Goal: Task Accomplishment & Management: Manage account settings

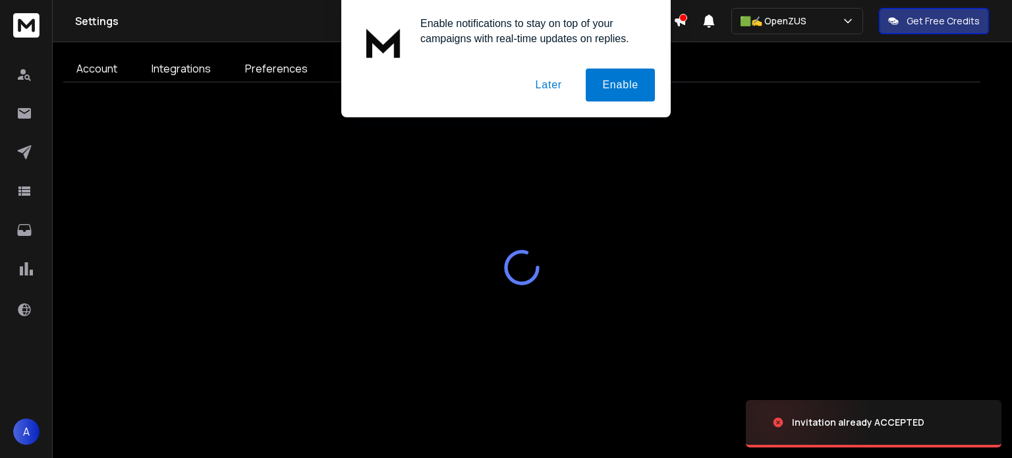
click at [542, 87] on button "Later" at bounding box center [548, 85] width 59 height 33
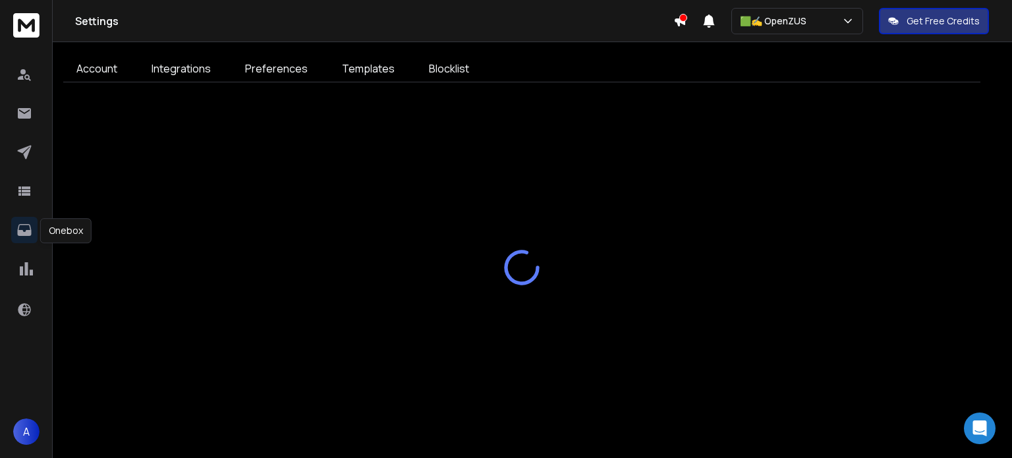
click at [30, 226] on icon at bounding box center [24, 230] width 16 height 16
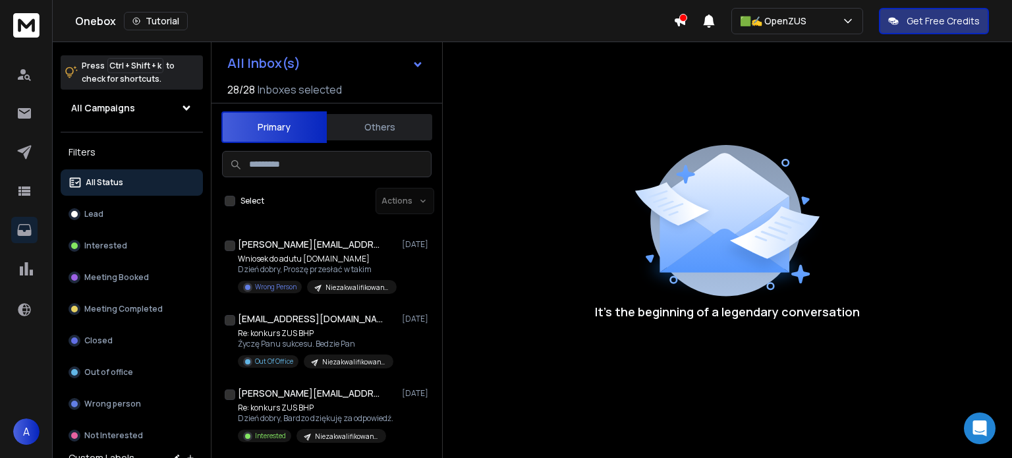
click at [270, 163] on input at bounding box center [327, 164] width 210 height 26
drag, startPoint x: 270, startPoint y: 163, endPoint x: 254, endPoint y: 168, distance: 16.5
click at [254, 168] on input at bounding box center [327, 164] width 210 height 26
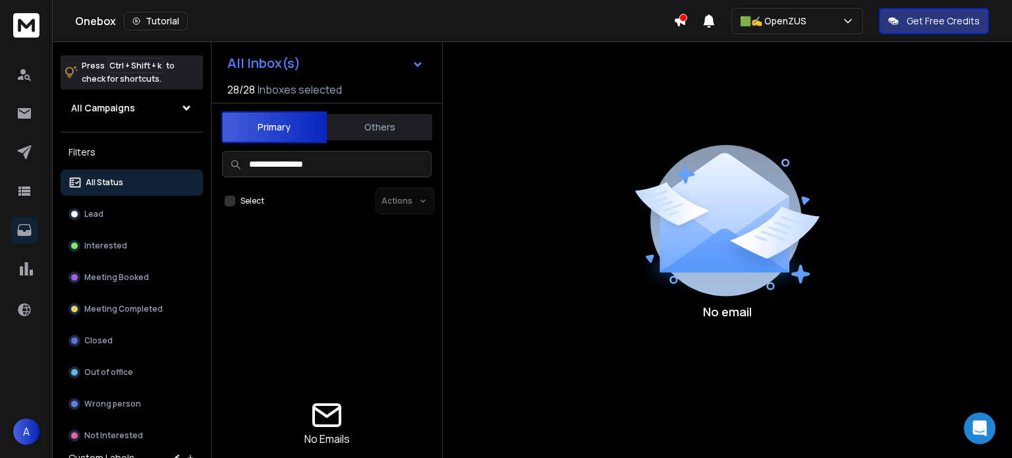
click at [254, 165] on input "**********" at bounding box center [327, 164] width 210 height 26
click at [352, 167] on input "**********" at bounding box center [327, 164] width 210 height 26
type input "*"
click at [28, 194] on icon at bounding box center [24, 191] width 12 height 9
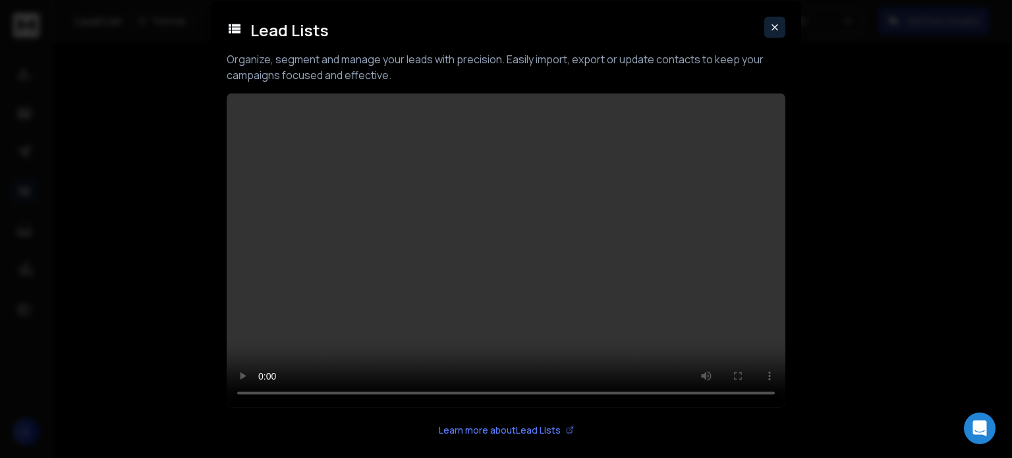
click at [775, 23] on icon at bounding box center [775, 27] width 11 height 11
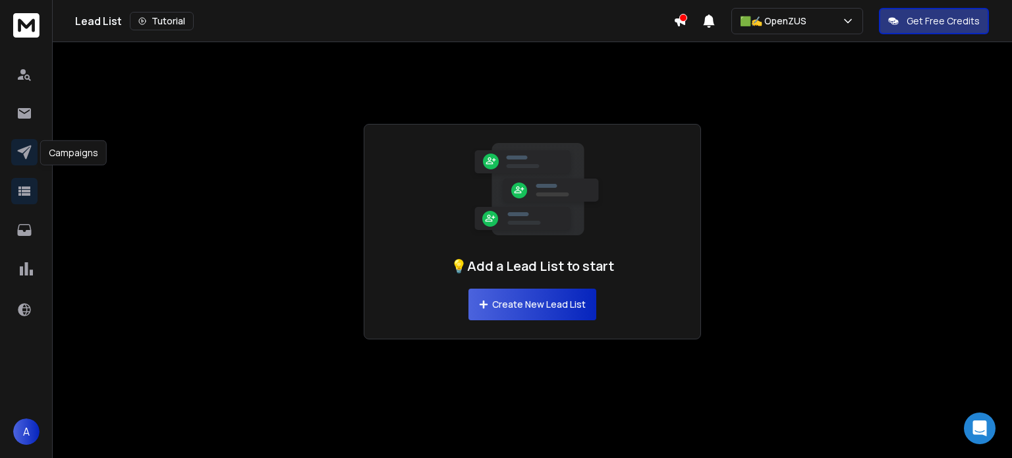
click at [28, 152] on icon at bounding box center [24, 153] width 14 height 14
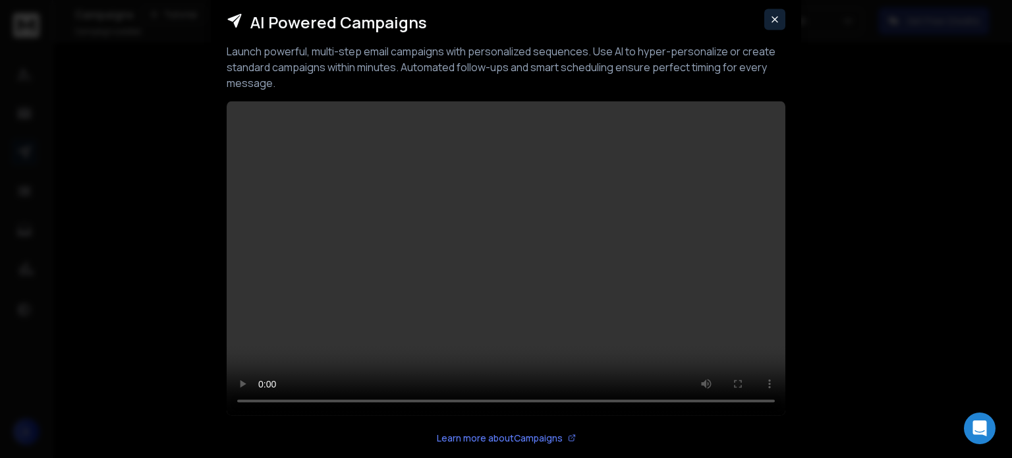
click at [774, 22] on icon at bounding box center [775, 19] width 11 height 11
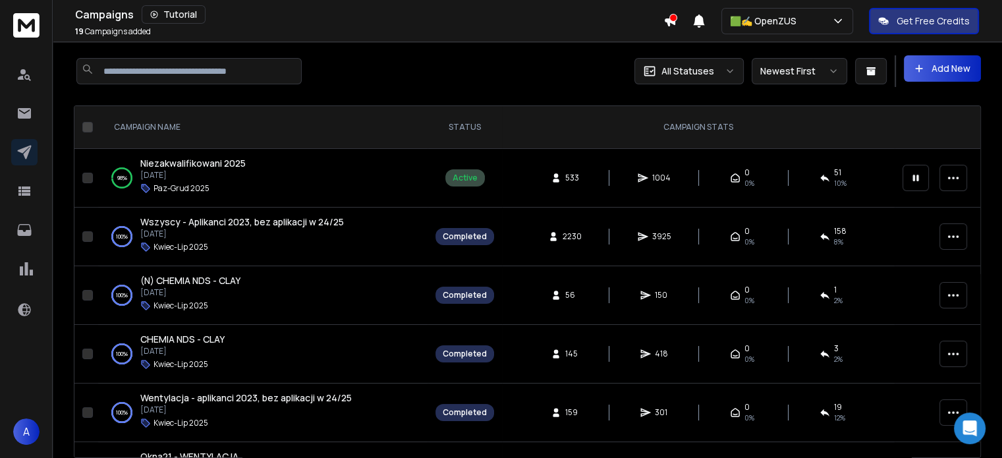
click at [775, 16] on p "🟩✍️ OpenZUS" at bounding box center [766, 20] width 72 height 13
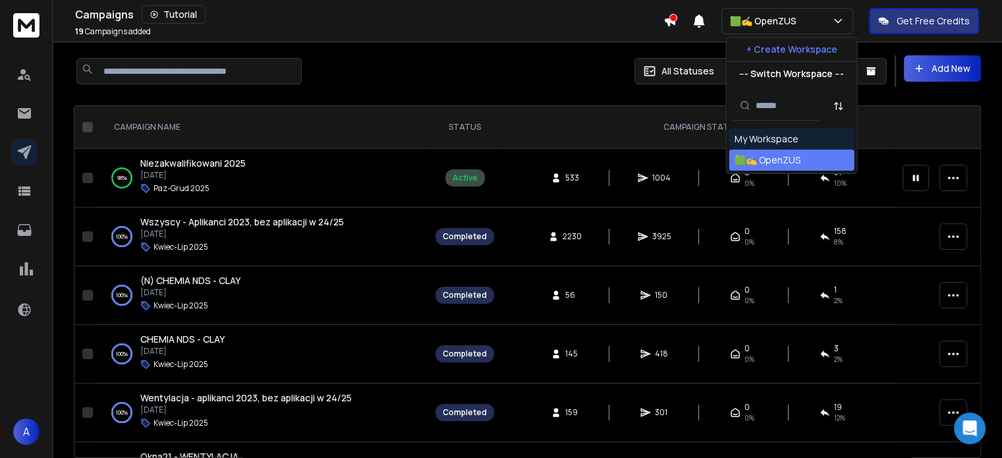
click at [609, 23] on div "Campaigns Tutorial" at bounding box center [369, 14] width 589 height 18
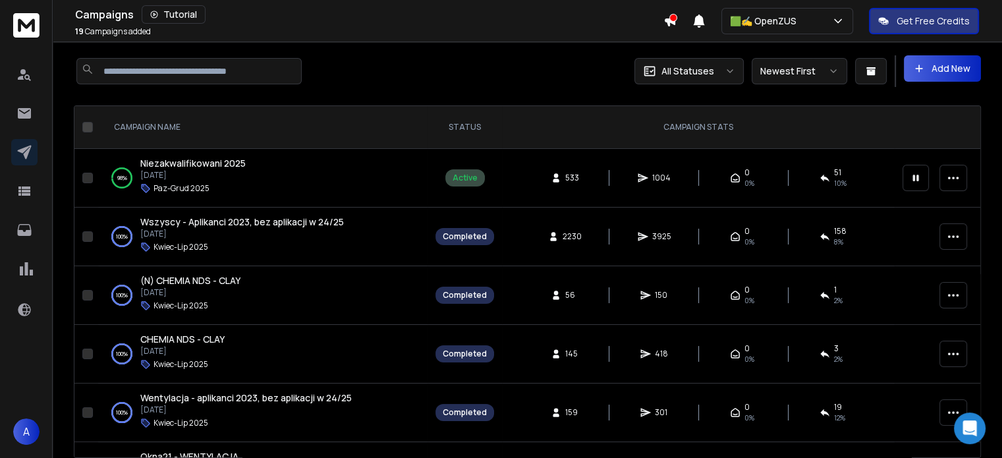
click at [203, 163] on span "Niezakwalifikowani 2025" at bounding box center [192, 163] width 105 height 13
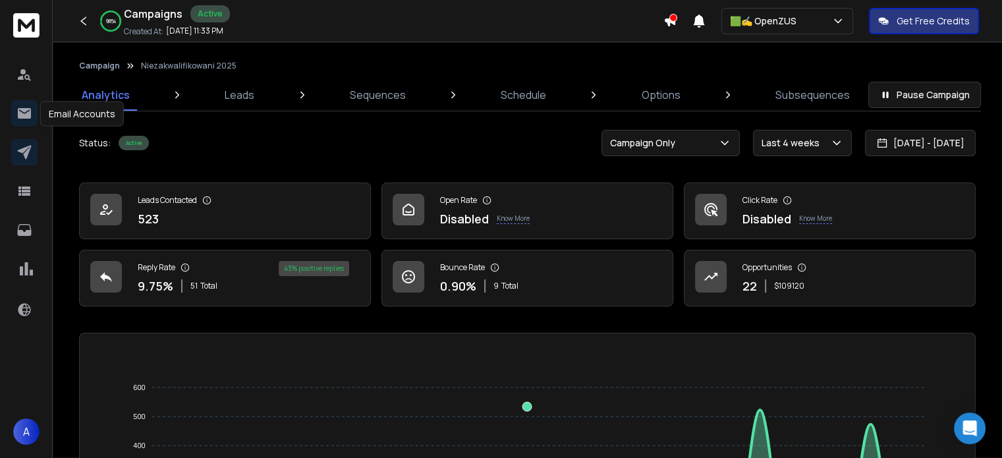
click at [29, 116] on icon at bounding box center [24, 113] width 13 height 11
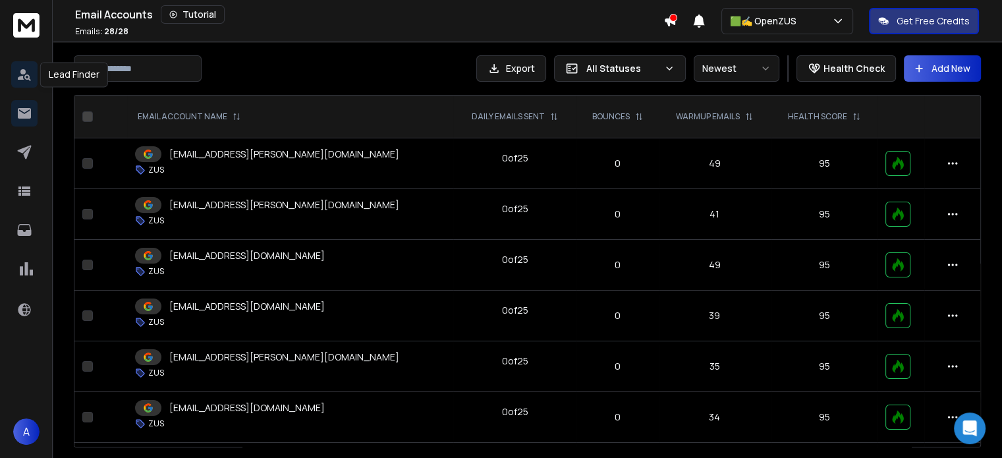
click at [24, 77] on icon at bounding box center [24, 75] width 16 height 16
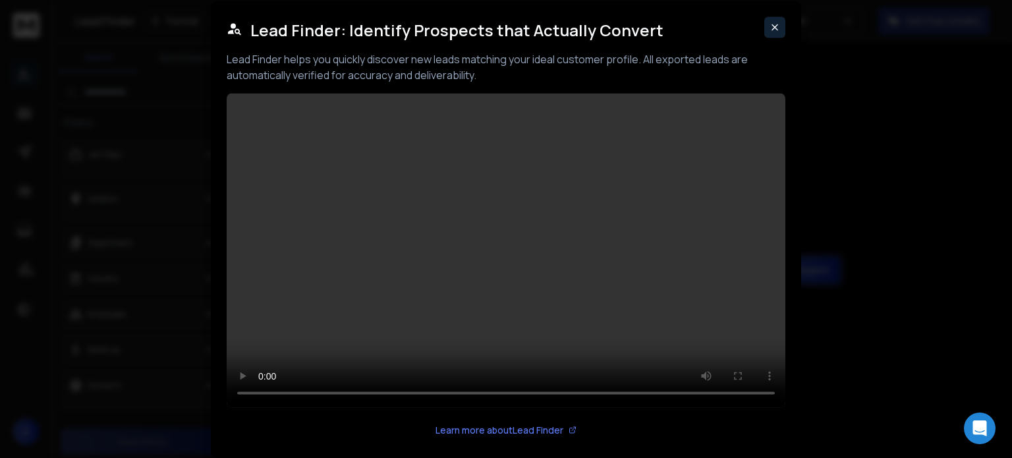
click at [776, 28] on icon at bounding box center [774, 26] width 5 height 5
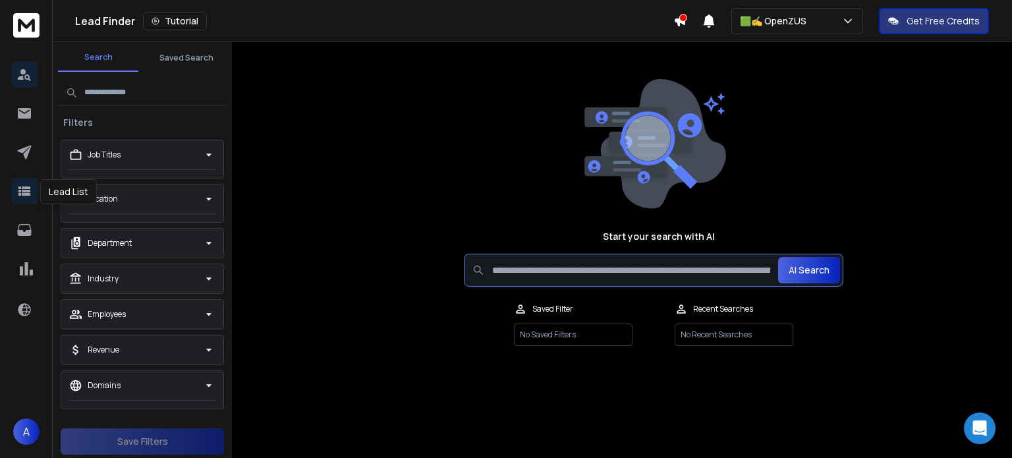
click at [26, 188] on icon at bounding box center [24, 191] width 12 height 9
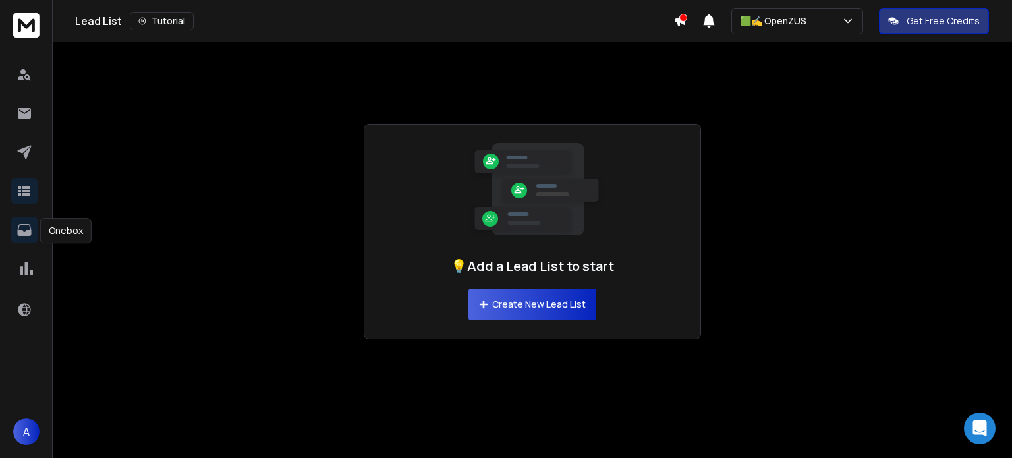
click at [26, 232] on icon at bounding box center [24, 230] width 14 height 12
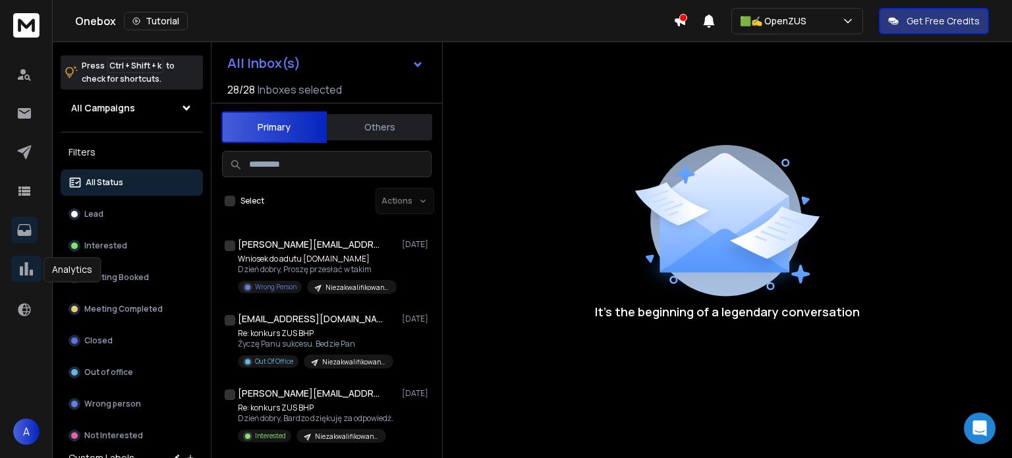
click at [29, 274] on icon at bounding box center [26, 269] width 20 height 20
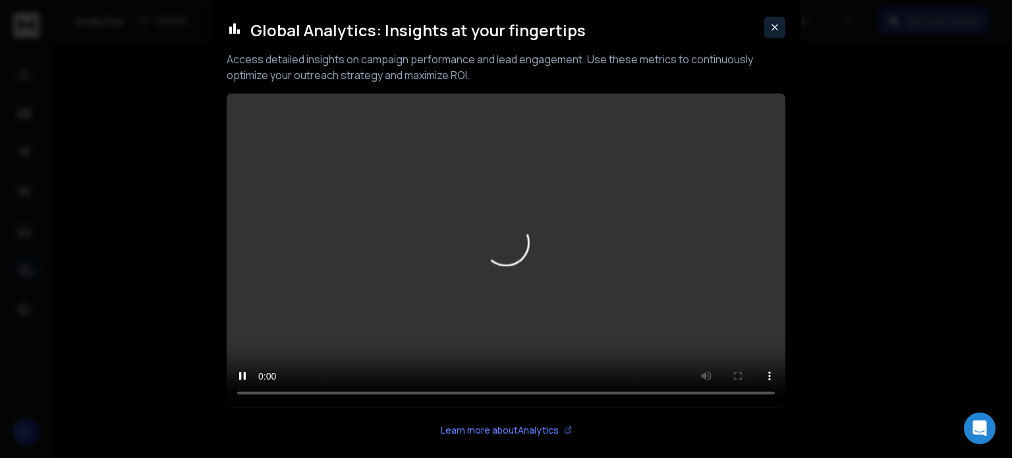
click at [773, 28] on icon at bounding box center [775, 27] width 11 height 11
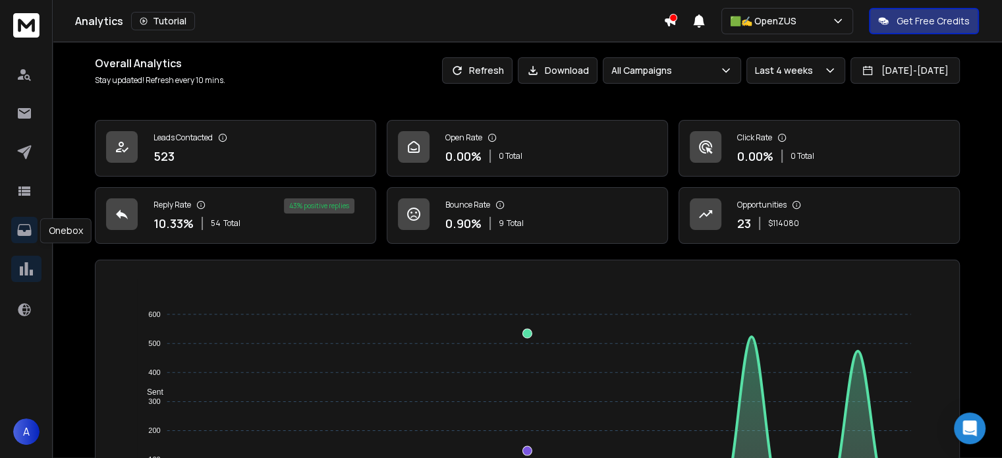
click at [24, 231] on icon at bounding box center [24, 230] width 16 height 16
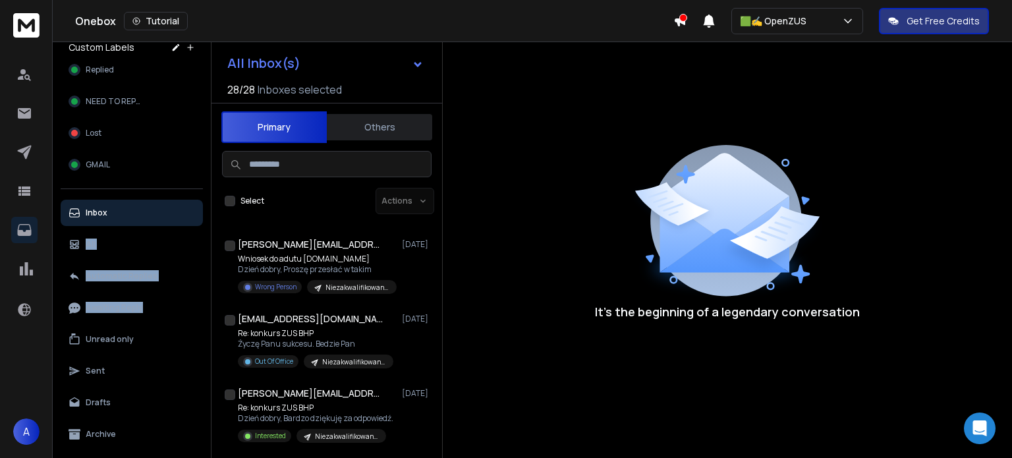
drag, startPoint x: 206, startPoint y: 306, endPoint x: 208, endPoint y: 194, distance: 111.4
click at [208, 194] on div "Press Ctrl + Shift + k to check for shortcuts. All Campaigns All Campaigns Filt…" at bounding box center [132, 271] width 158 height 458
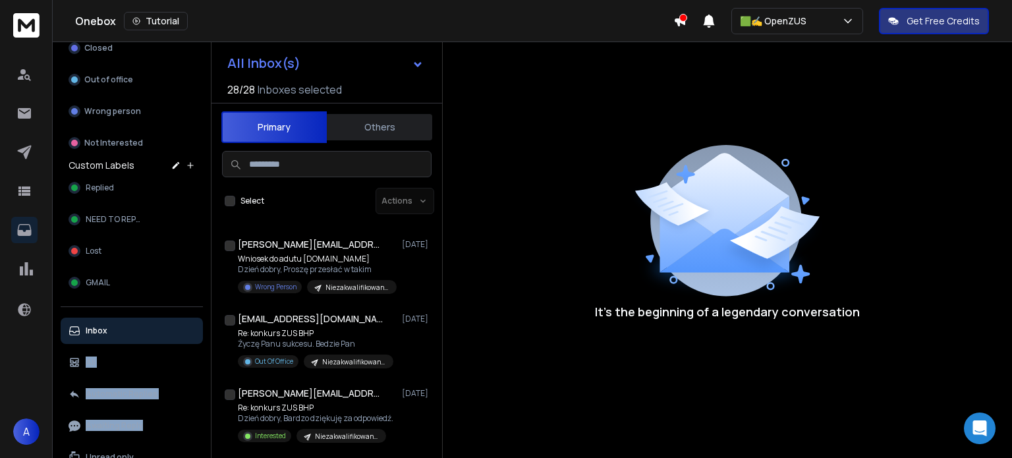
scroll to position [257, 0]
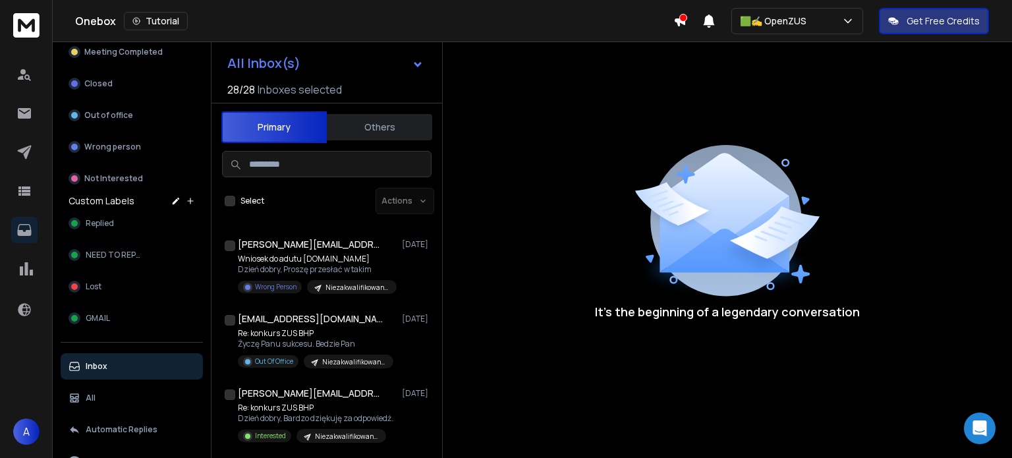
click at [592, 190] on div "It’s the beginning of a legendary conversation" at bounding box center [727, 236] width 569 height 389
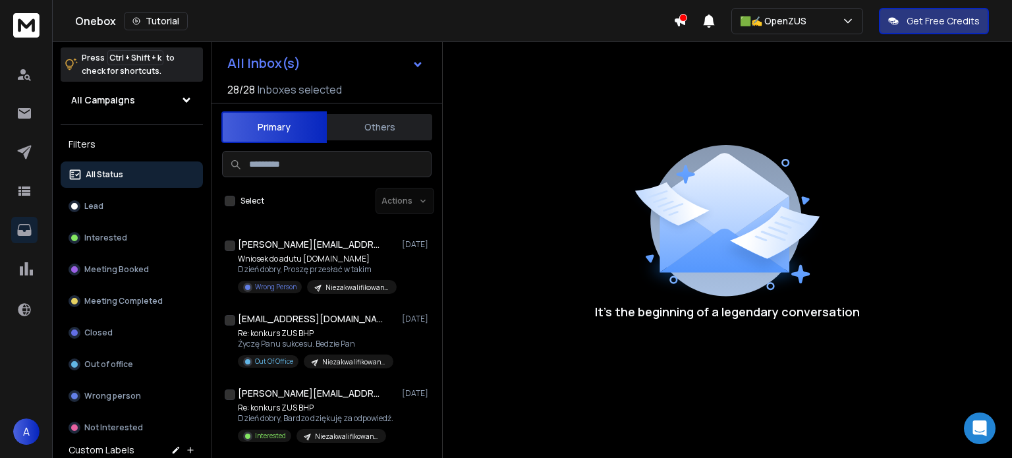
scroll to position [0, 0]
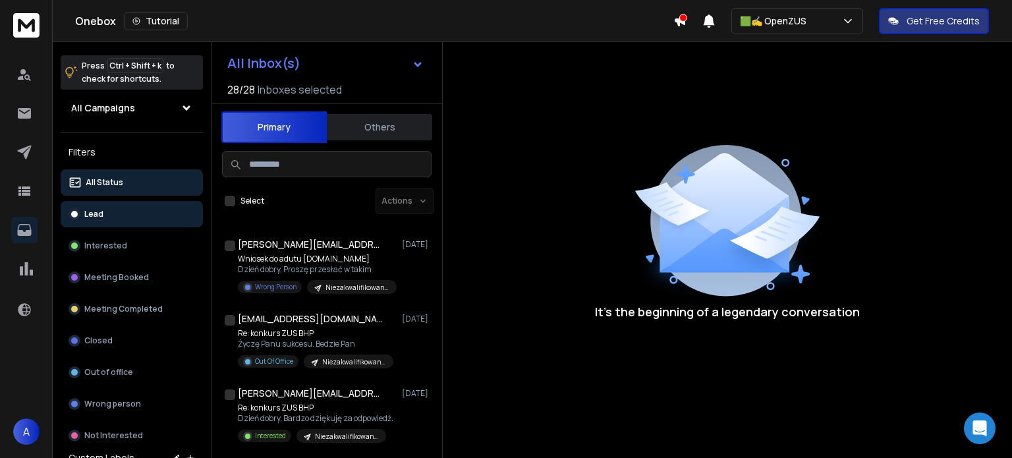
click at [101, 210] on p "Lead" at bounding box center [93, 214] width 19 height 11
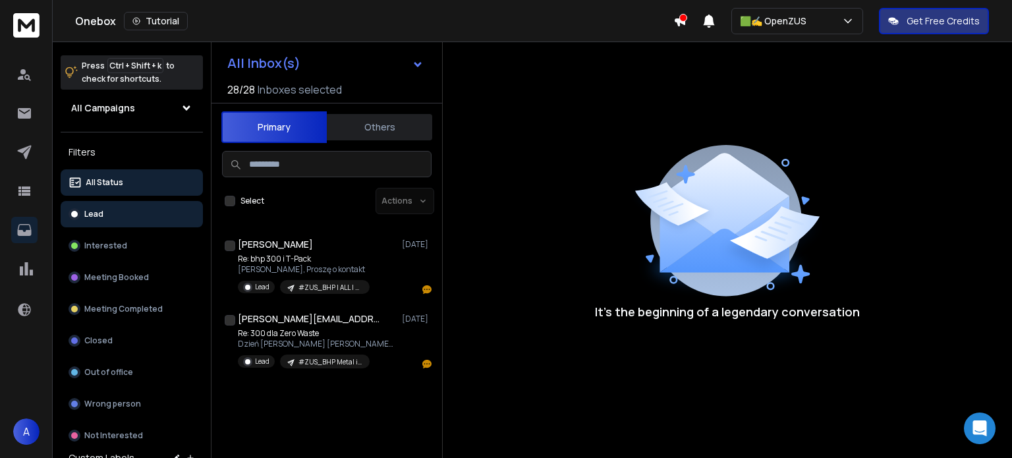
click at [107, 183] on p "All Status" at bounding box center [105, 182] width 38 height 11
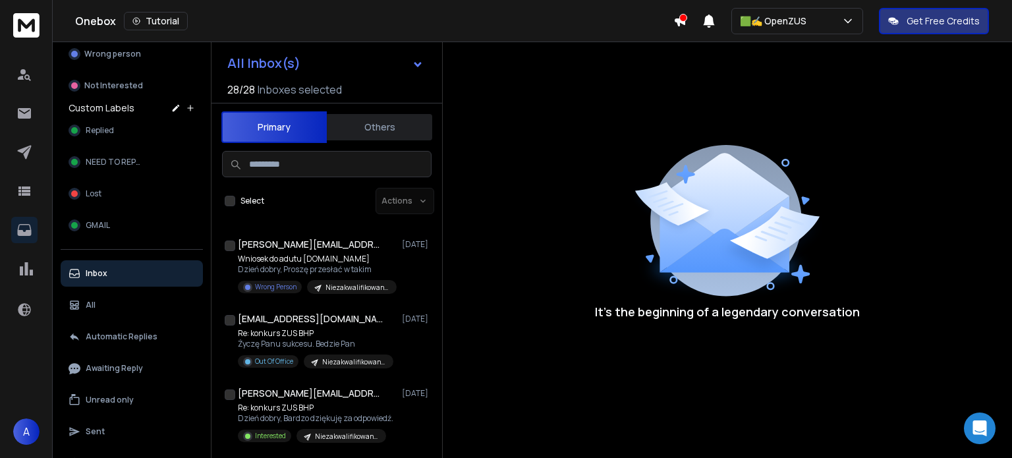
scroll to position [395, 0]
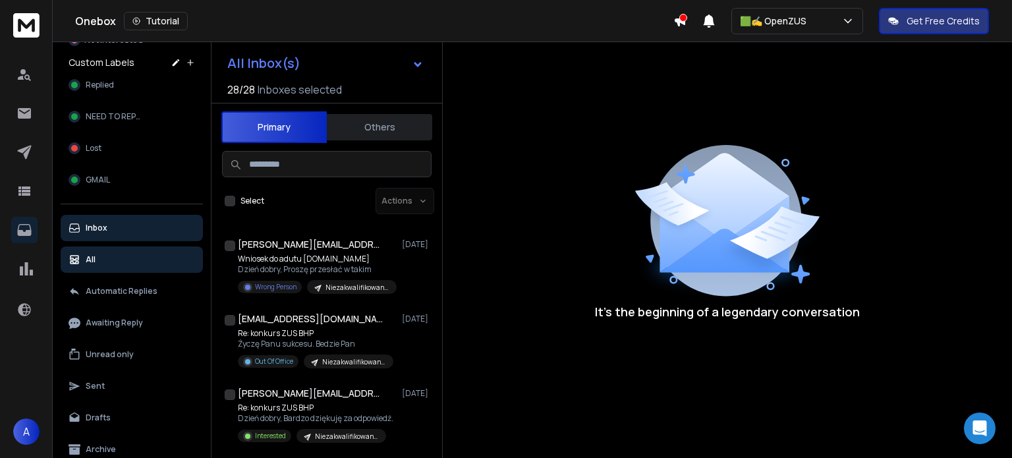
click at [113, 263] on button "All" at bounding box center [132, 259] width 142 height 26
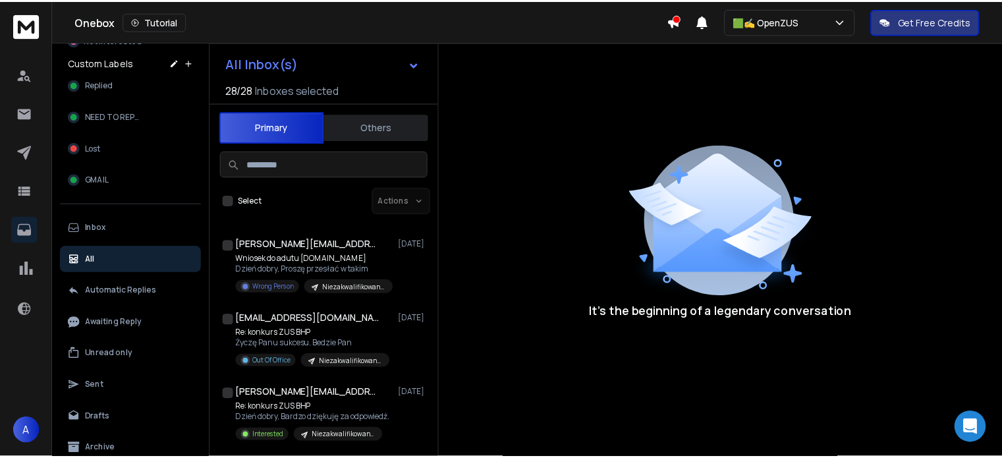
scroll to position [420, 0]
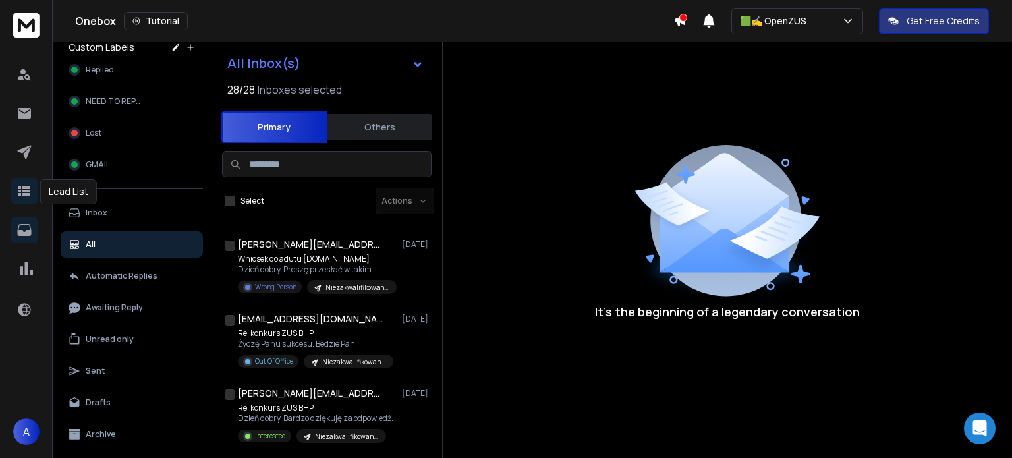
click at [18, 192] on icon at bounding box center [24, 191] width 12 height 9
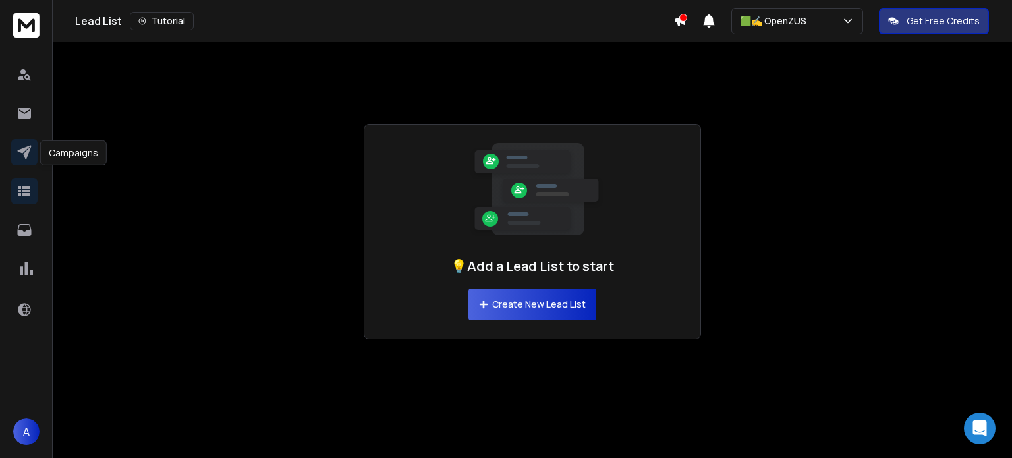
click at [23, 156] on icon at bounding box center [24, 152] width 16 height 16
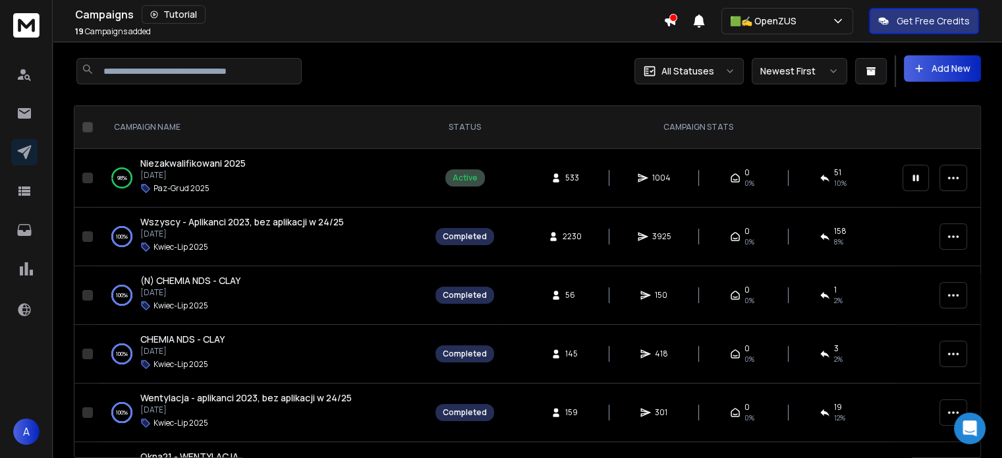
click at [204, 159] on span "Niezakwalifikowani 2025" at bounding box center [192, 163] width 105 height 13
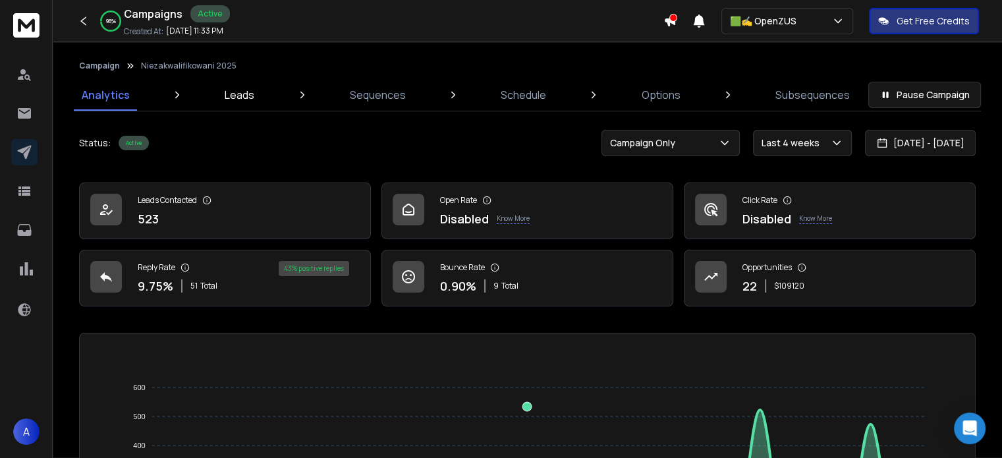
click at [251, 99] on p "Leads" at bounding box center [240, 95] width 30 height 16
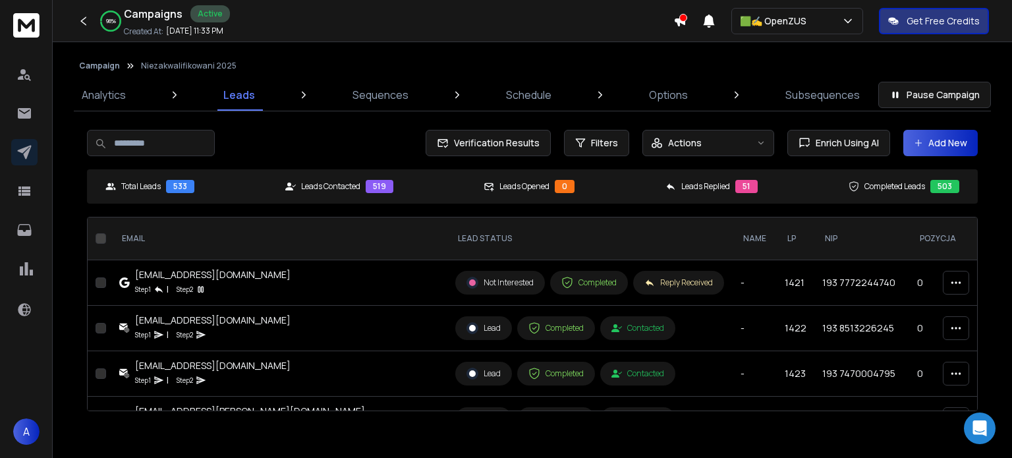
click at [142, 142] on input at bounding box center [151, 143] width 128 height 26
click at [142, 143] on input at bounding box center [151, 143] width 128 height 26
type input "**********"
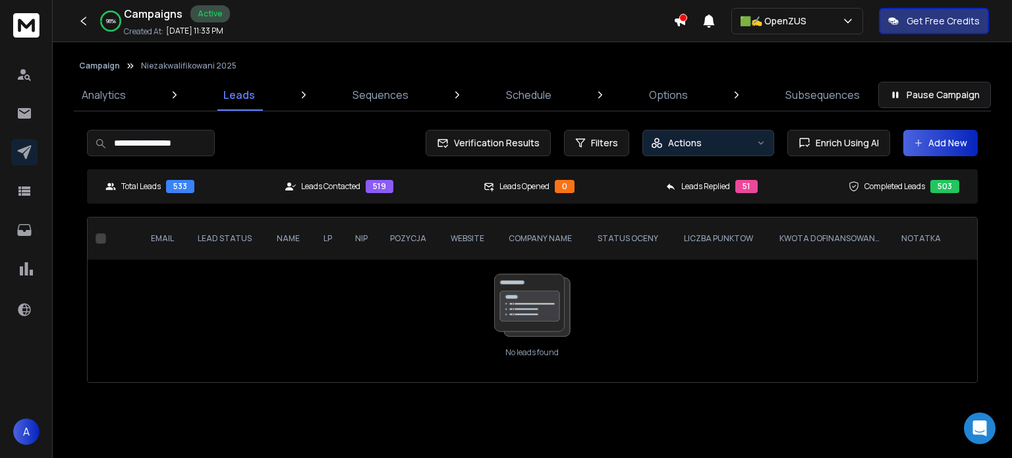
click at [709, 138] on div "Actions" at bounding box center [701, 142] width 100 height 13
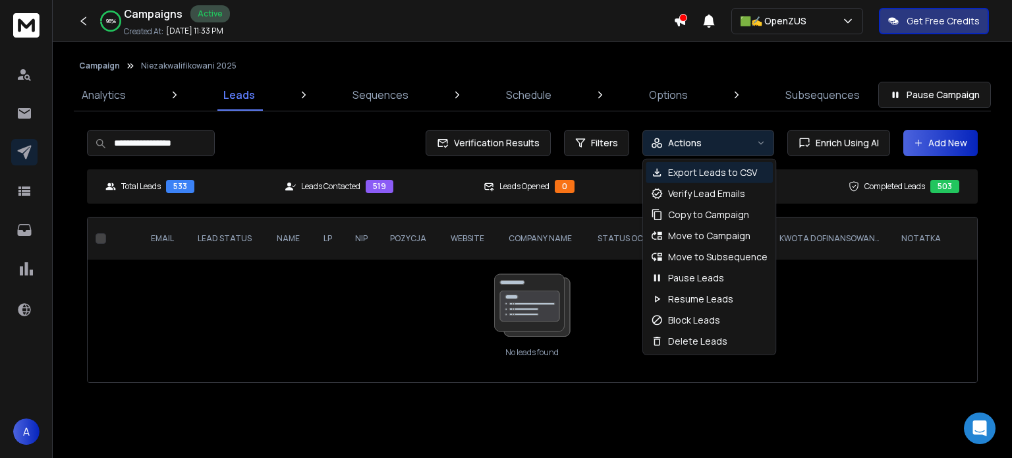
click at [709, 138] on div "Actions" at bounding box center [701, 142] width 100 height 13
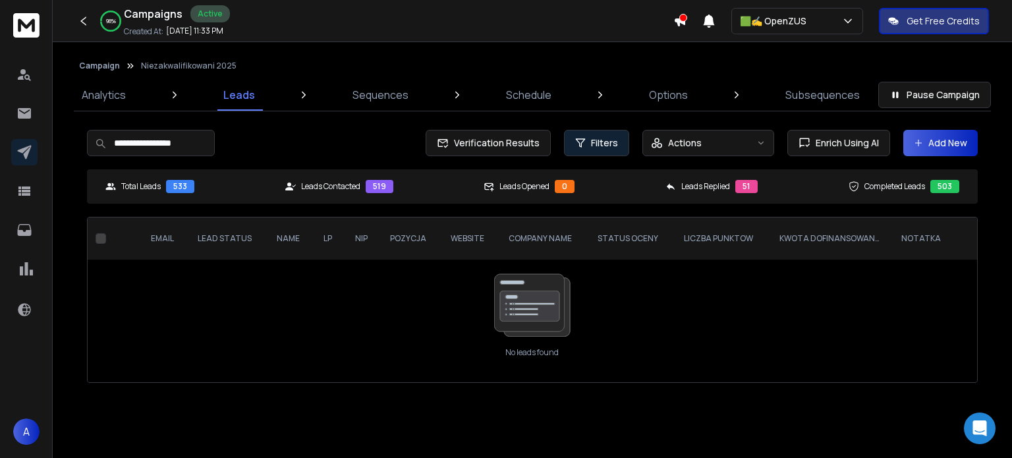
click at [618, 139] on span "Filters" at bounding box center [604, 142] width 27 height 13
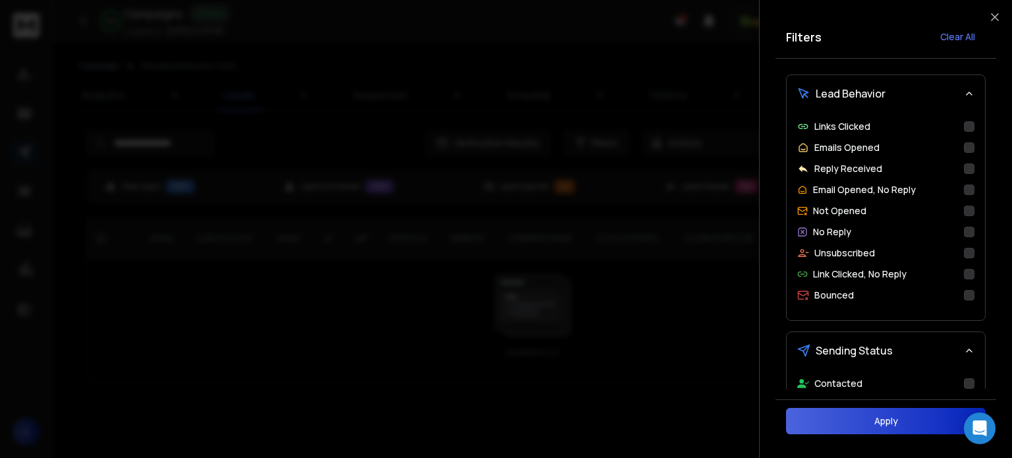
scroll to position [4, 0]
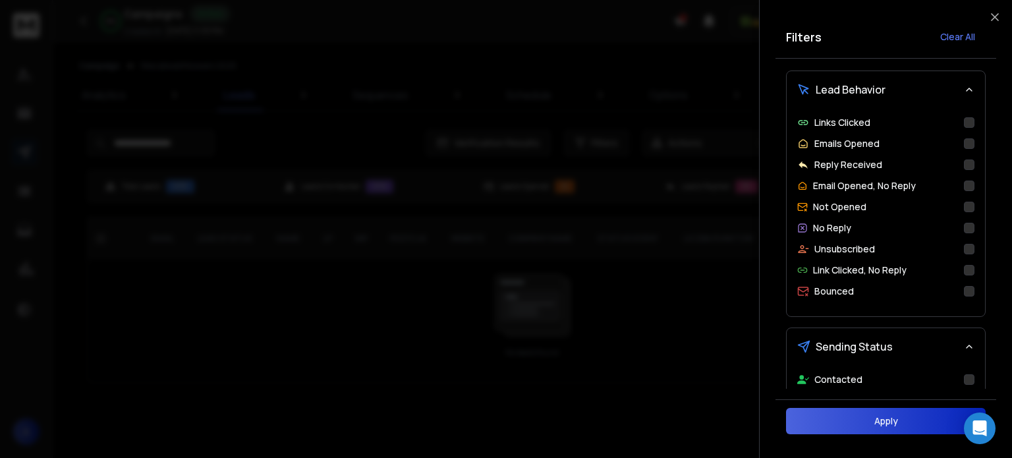
click at [1006, 18] on div "Sheet Title Filters Clear All Lead Behavior Links Clicked Emails Opened Reply R…" at bounding box center [885, 229] width 253 height 458
click at [996, 13] on icon "button" at bounding box center [995, 17] width 13 height 13
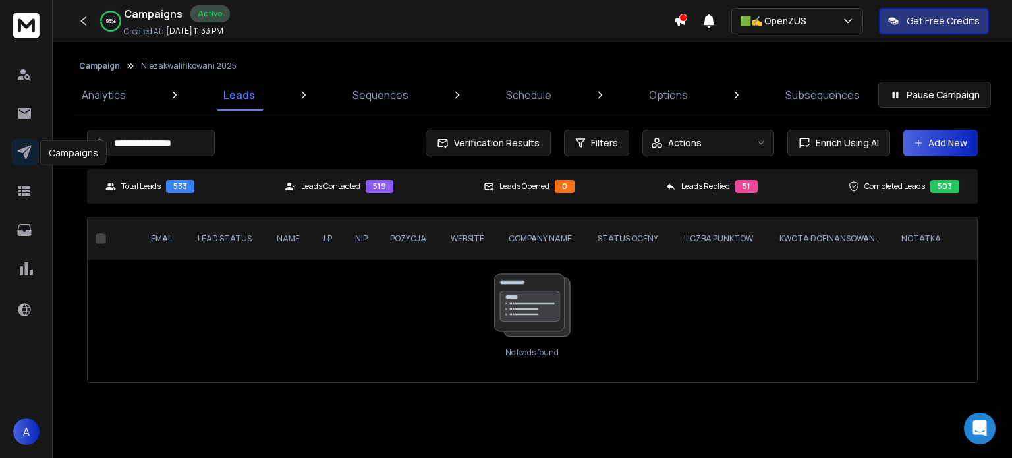
click at [18, 153] on icon at bounding box center [24, 152] width 16 height 16
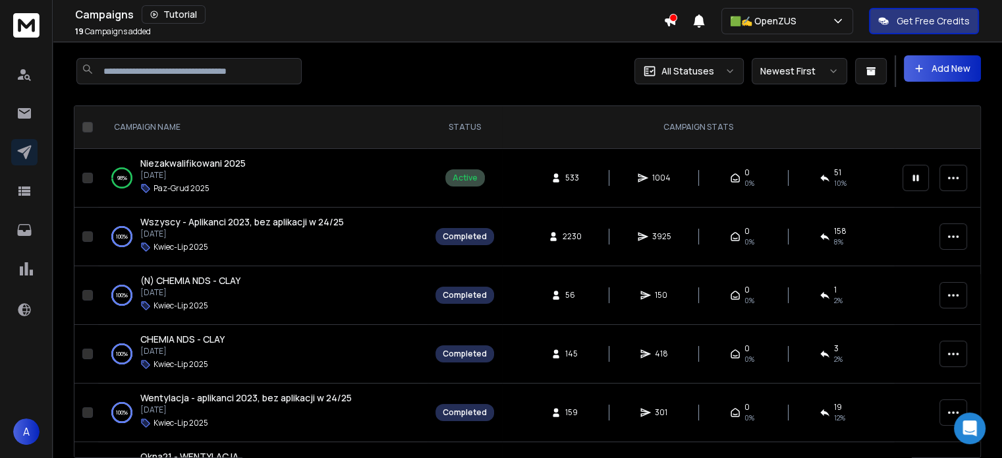
click at [216, 167] on span "Niezakwalifikowani 2025" at bounding box center [192, 163] width 105 height 13
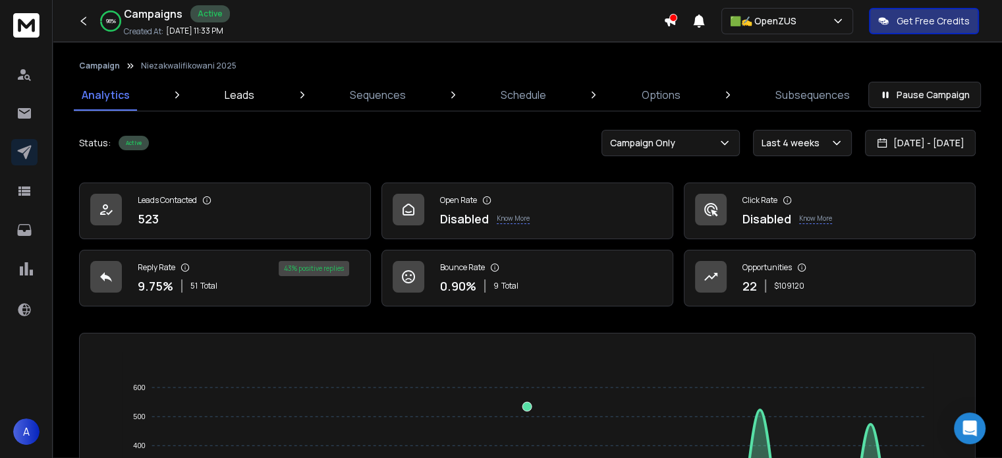
click at [235, 99] on p "Leads" at bounding box center [240, 95] width 30 height 16
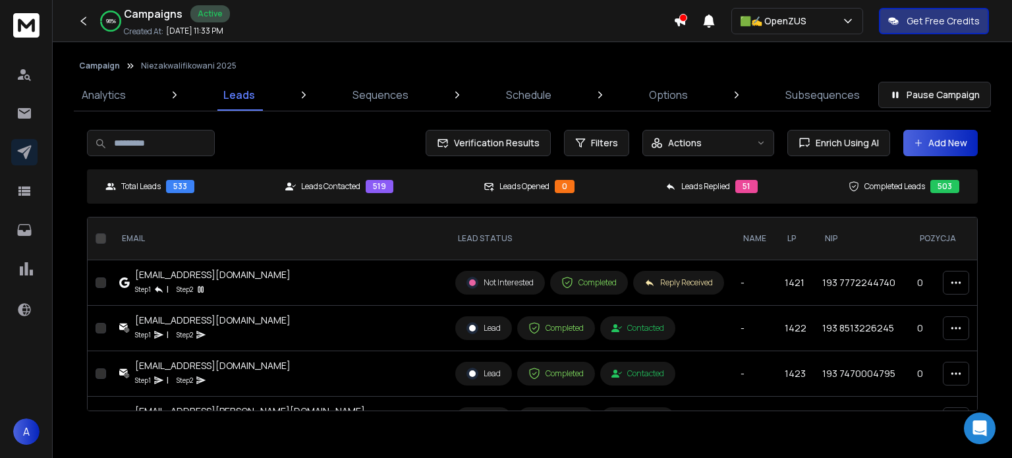
click at [168, 140] on input at bounding box center [151, 143] width 128 height 26
click at [125, 143] on input "**********" at bounding box center [151, 143] width 128 height 26
type input "*********"
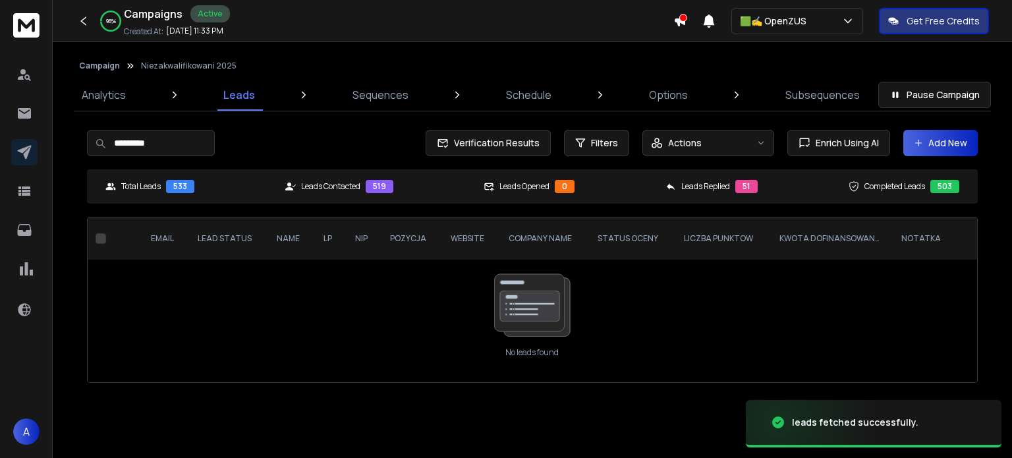
click at [171, 136] on input "*********" at bounding box center [151, 143] width 128 height 26
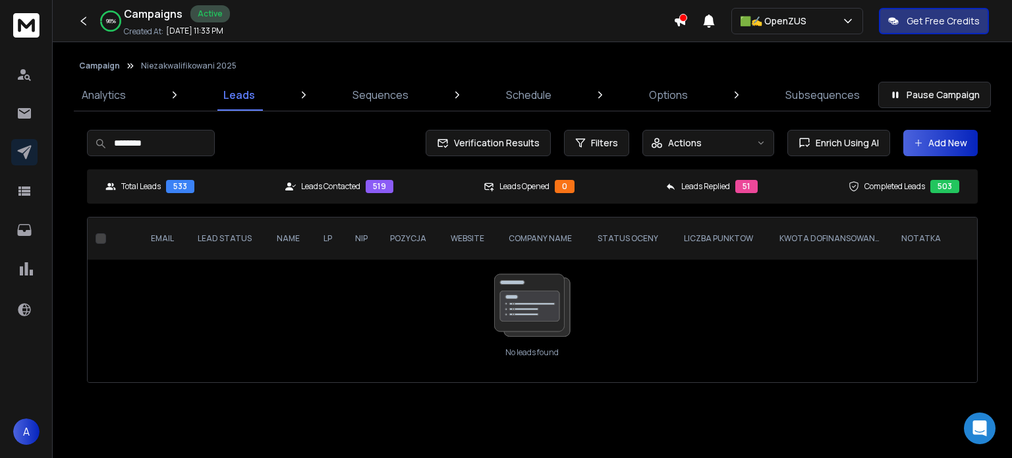
type input "*********"
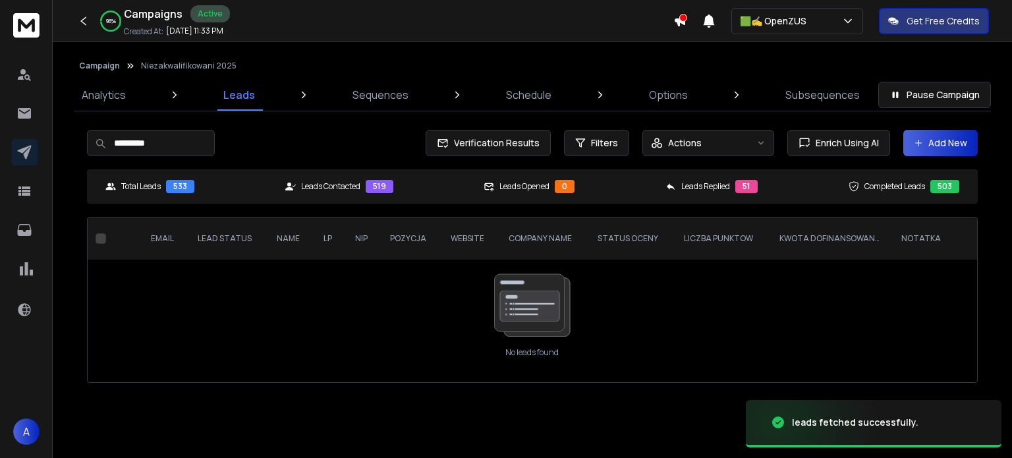
click at [171, 136] on input "*********" at bounding box center [151, 143] width 128 height 26
type input "*********"
click at [171, 136] on input "*********" at bounding box center [151, 143] width 128 height 26
type input "*"
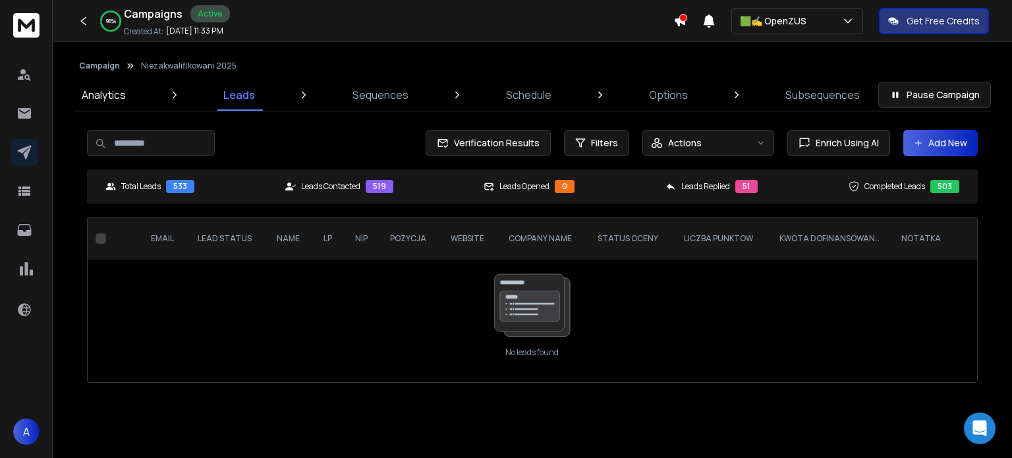
click at [107, 101] on p "Analytics" at bounding box center [104, 95] width 44 height 16
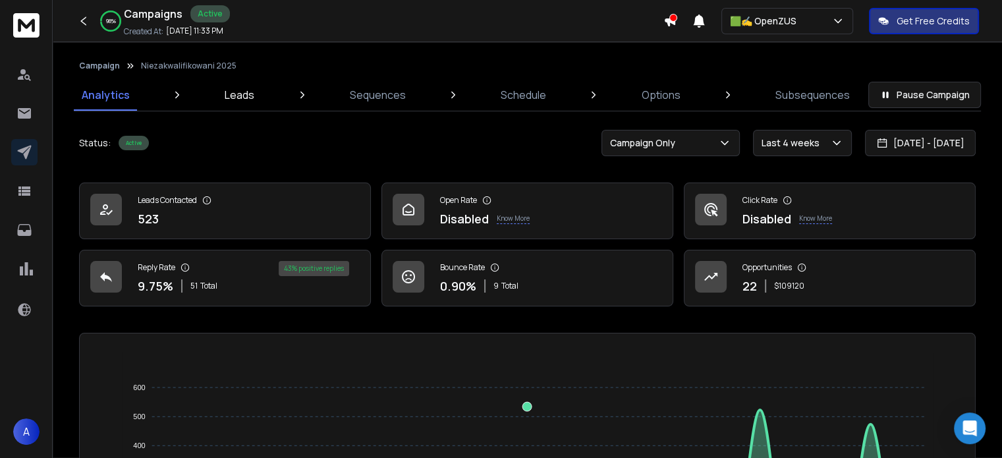
click at [253, 87] on p "Leads" at bounding box center [240, 95] width 30 height 16
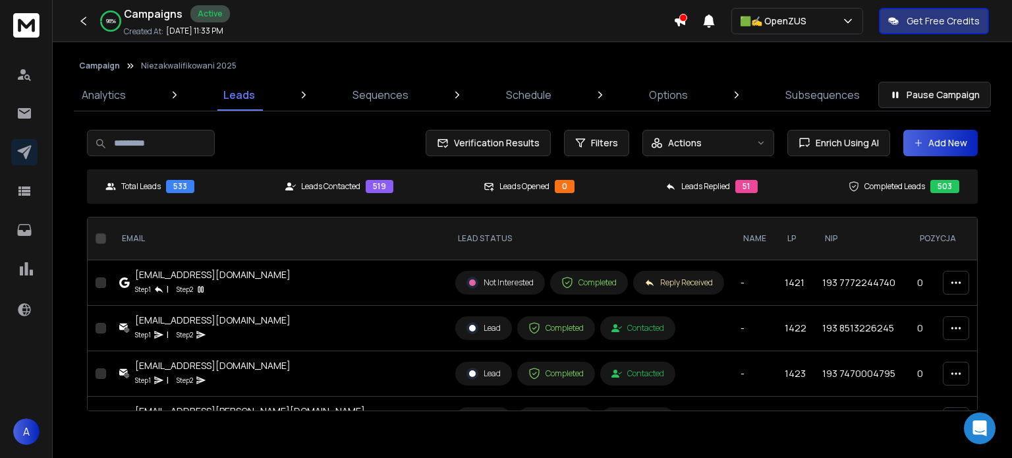
click at [145, 145] on input at bounding box center [151, 143] width 128 height 26
type input "********"
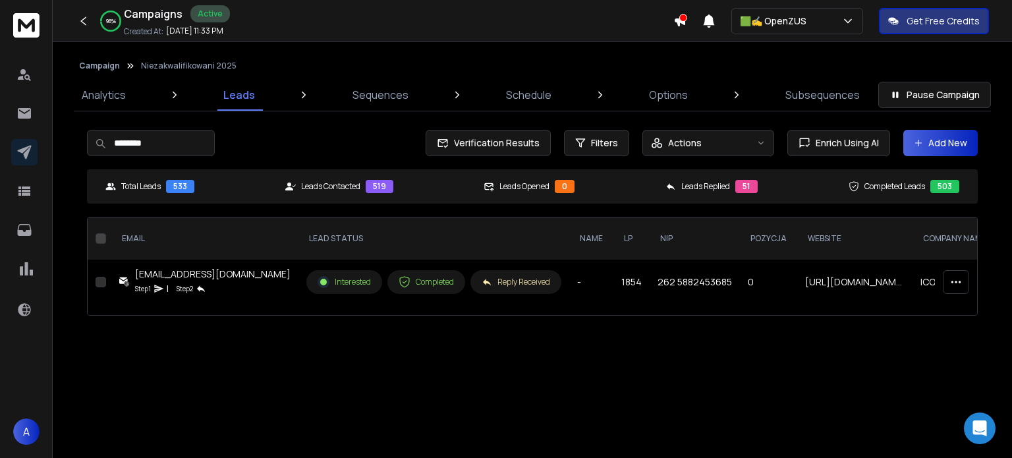
click at [188, 270] on div "[EMAIL_ADDRESS][DOMAIN_NAME]" at bounding box center [213, 274] width 156 height 13
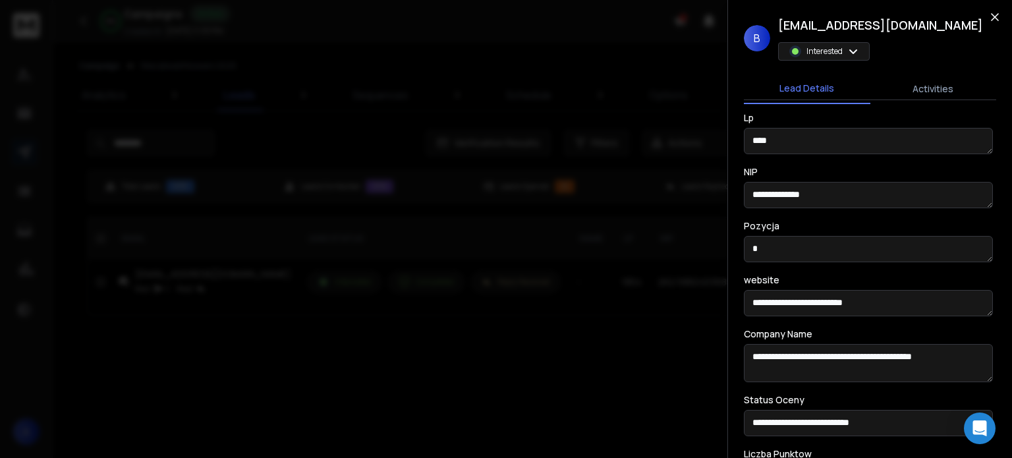
click at [992, 16] on icon "button" at bounding box center [995, 17] width 13 height 13
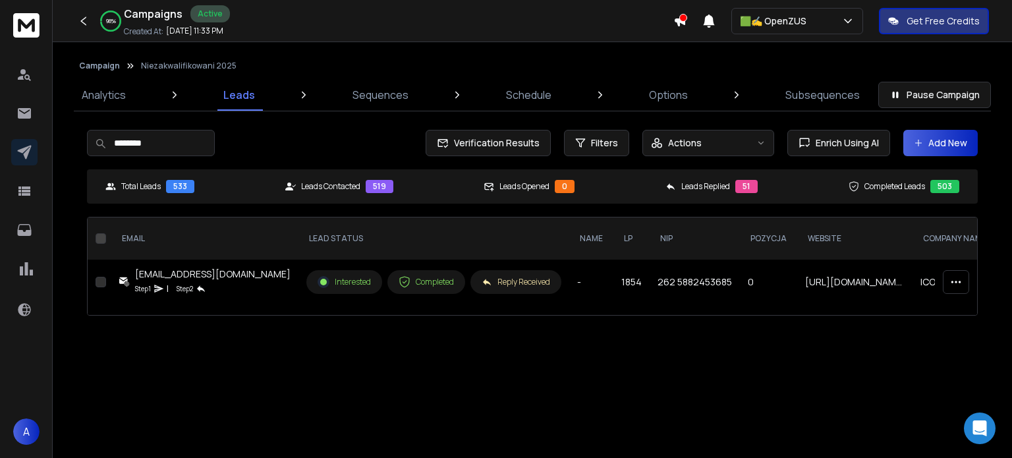
click at [957, 283] on icon "button" at bounding box center [956, 282] width 12 height 12
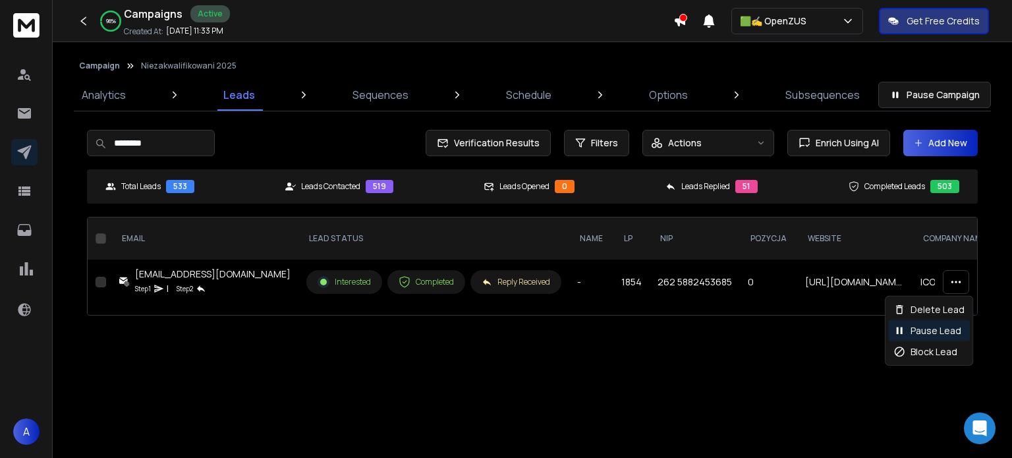
click at [948, 330] on p "Pause Lead" at bounding box center [936, 330] width 51 height 13
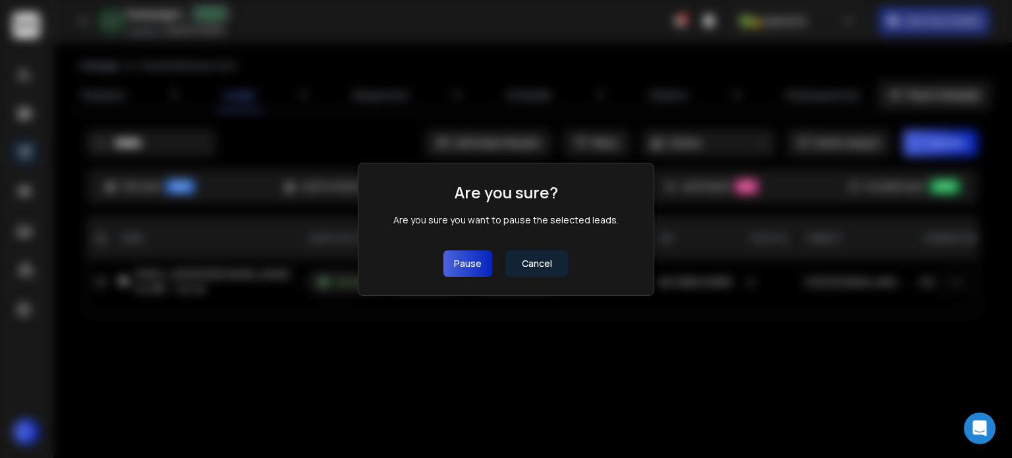
click at [469, 262] on button "Pause" at bounding box center [468, 263] width 49 height 26
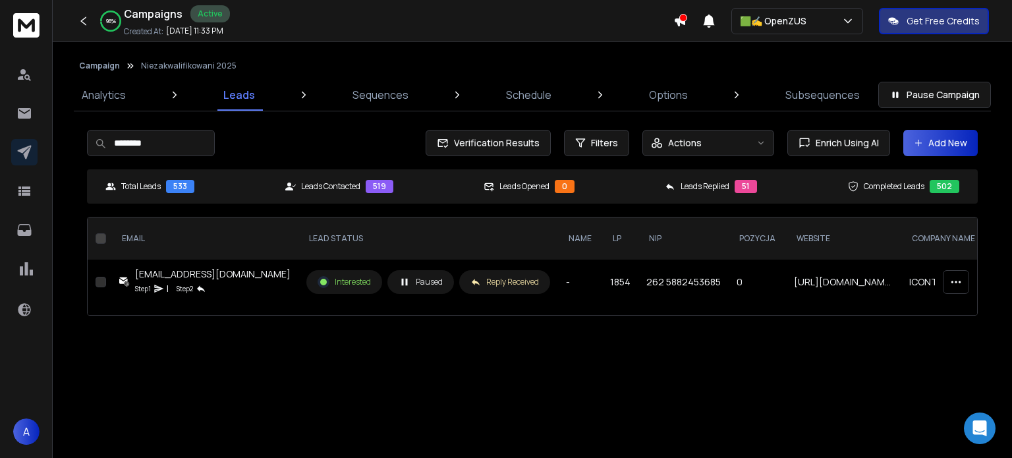
click at [198, 272] on div "[EMAIL_ADDRESS][DOMAIN_NAME]" at bounding box center [213, 274] width 156 height 13
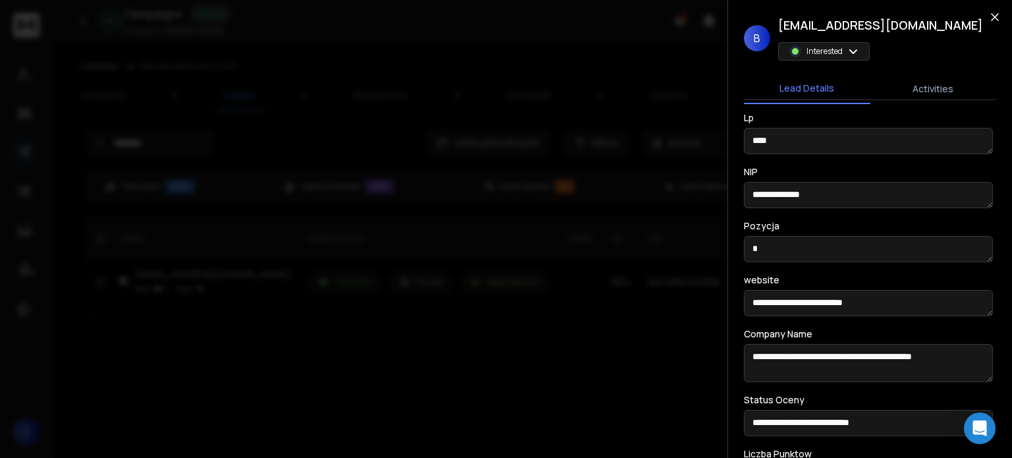
click at [989, 18] on icon "button" at bounding box center [995, 17] width 13 height 13
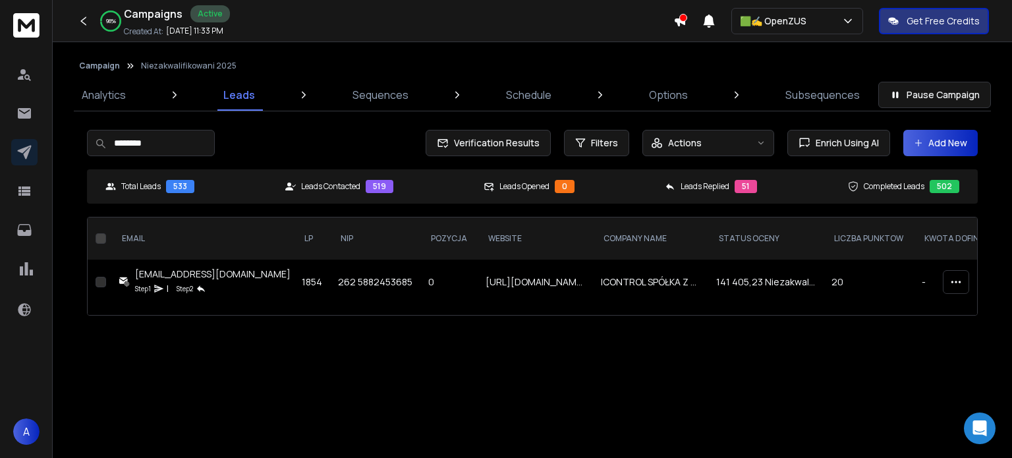
scroll to position [0, 332]
click at [954, 283] on icon "button" at bounding box center [956, 282] width 12 height 12
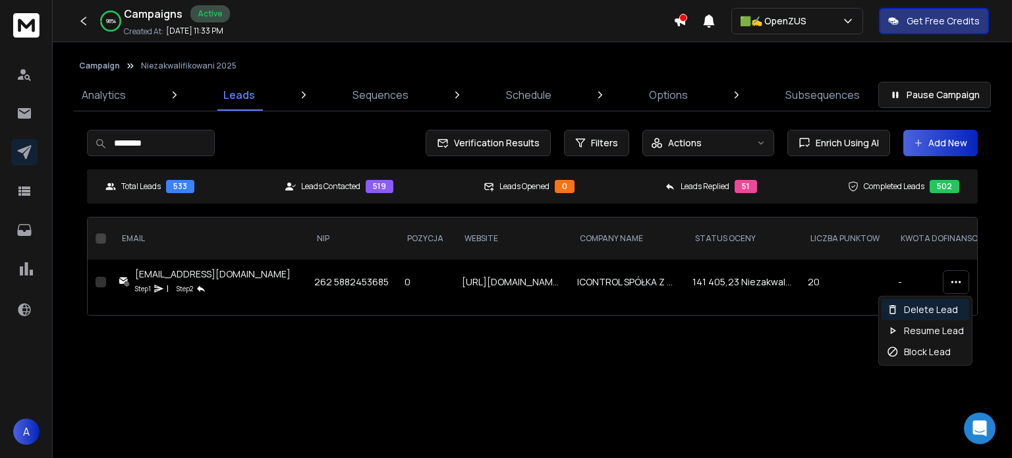
click at [770, 358] on div "ReferralStack Unlock AI-powered affiliate growth Lifetime Deals available! Clai…" at bounding box center [506, 229] width 1012 height 458
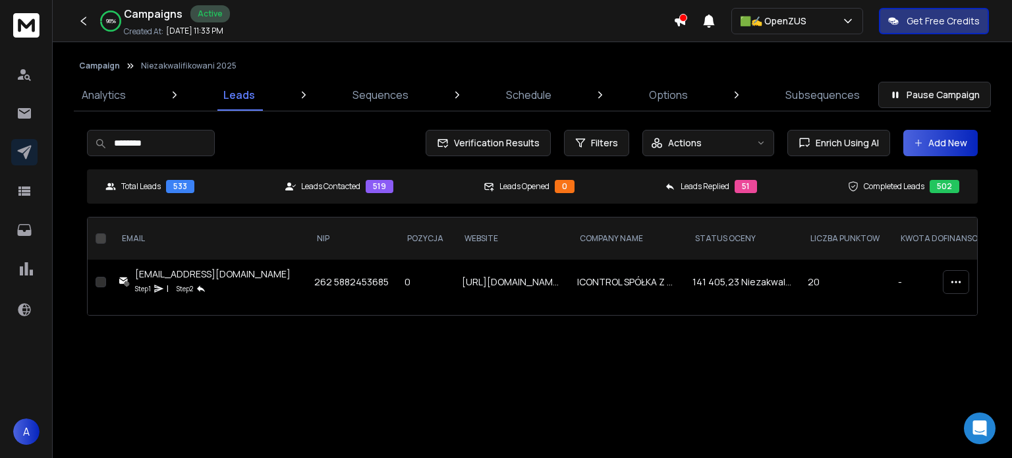
click at [685, 274] on td "141 405,23 Niezakwalifikowany" at bounding box center [742, 282] width 115 height 45
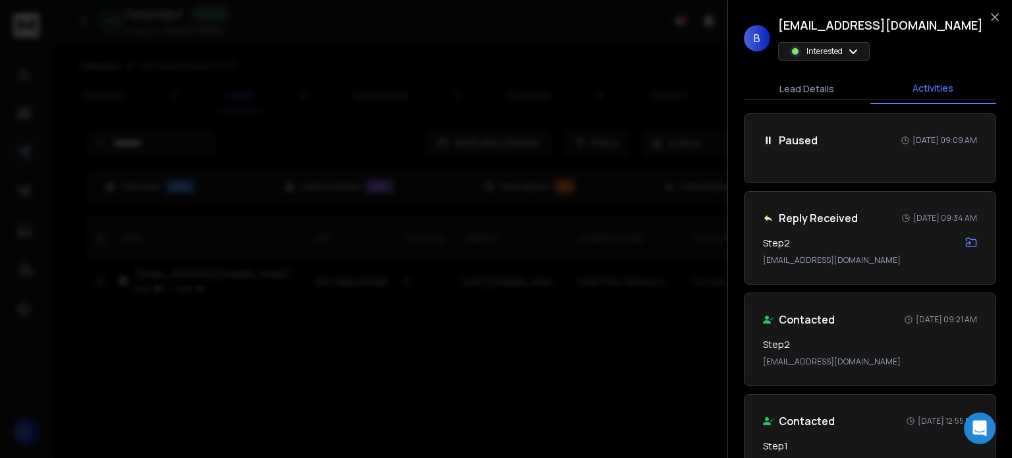
click at [927, 100] on button "Activities" at bounding box center [934, 89] width 127 height 30
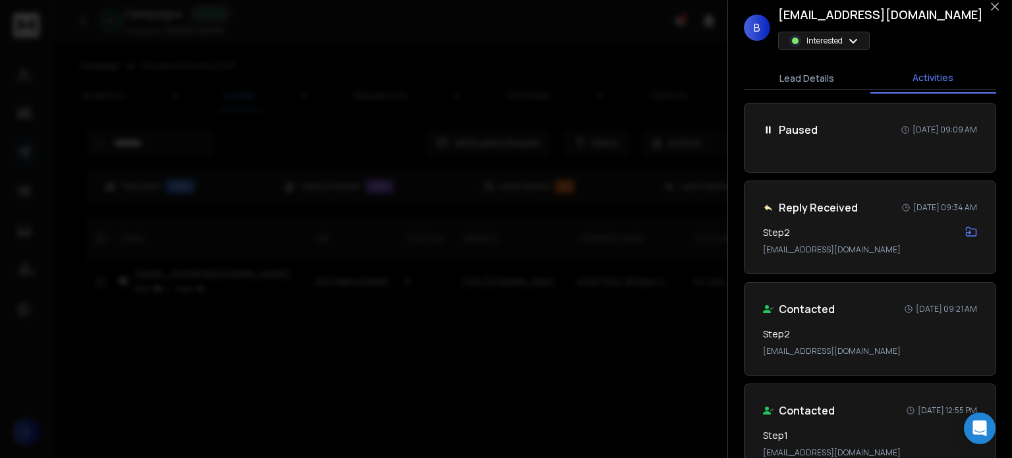
scroll to position [0, 0]
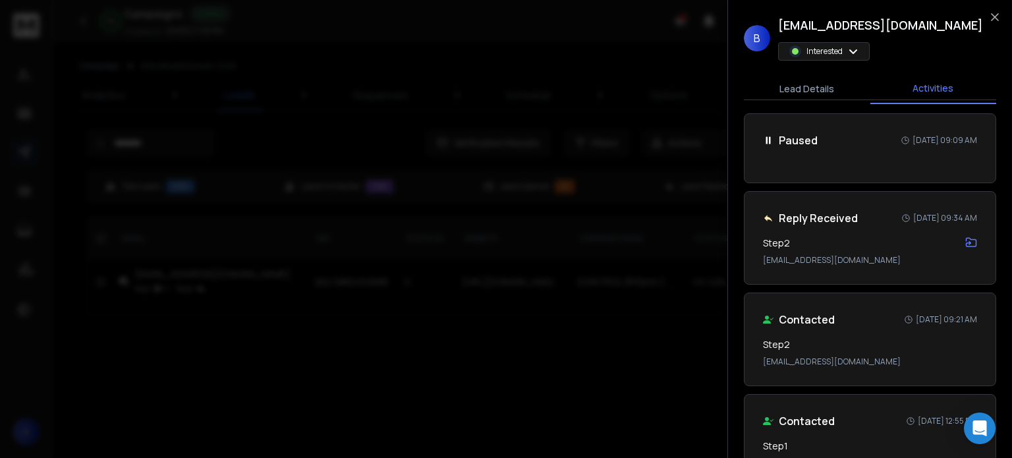
click at [812, 85] on button "Lead Details" at bounding box center [807, 88] width 127 height 29
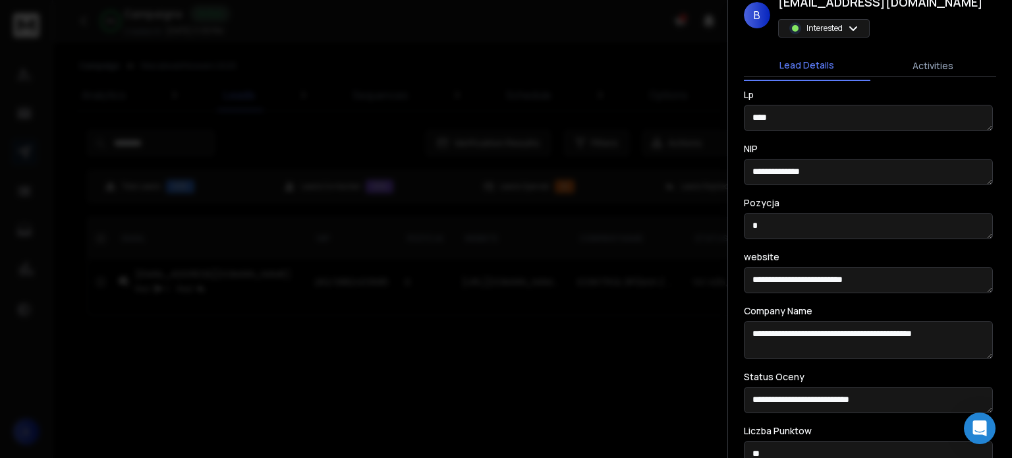
scroll to position [9, 0]
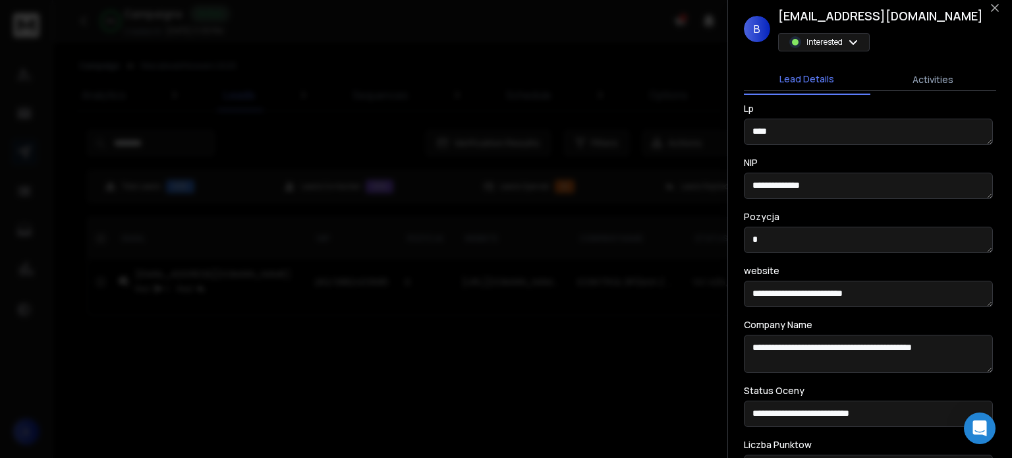
click at [838, 39] on body "**********" at bounding box center [506, 229] width 1012 height 458
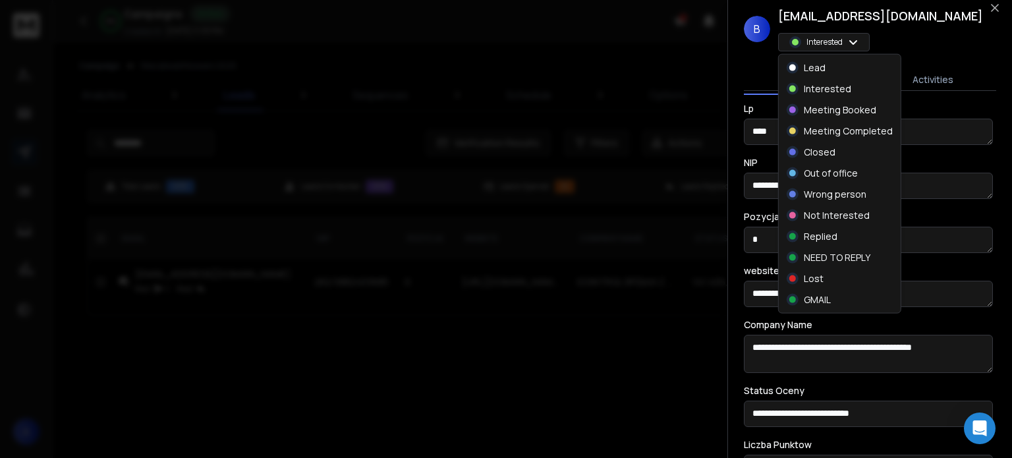
click at [838, 39] on body "**********" at bounding box center [506, 229] width 1012 height 458
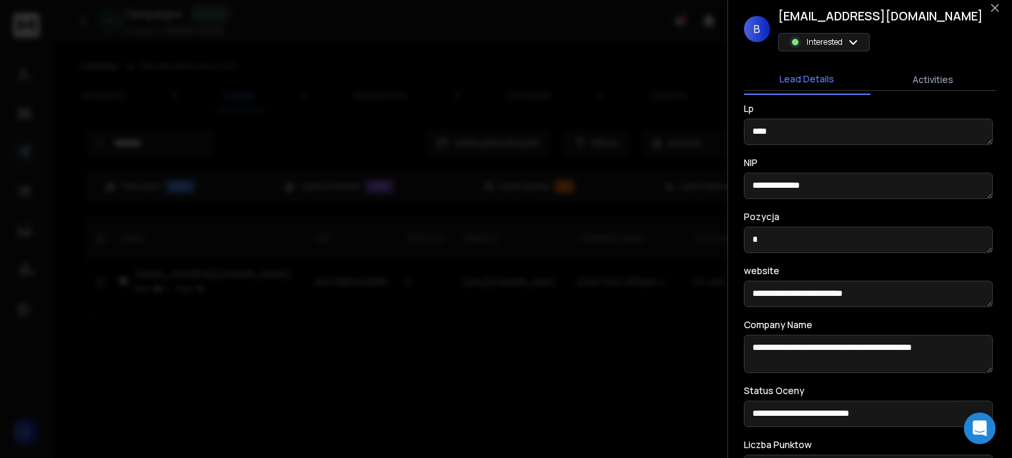
click at [836, 55] on div "**********" at bounding box center [870, 297] width 252 height 581
click at [994, 10] on icon "button" at bounding box center [995, 8] width 7 height 7
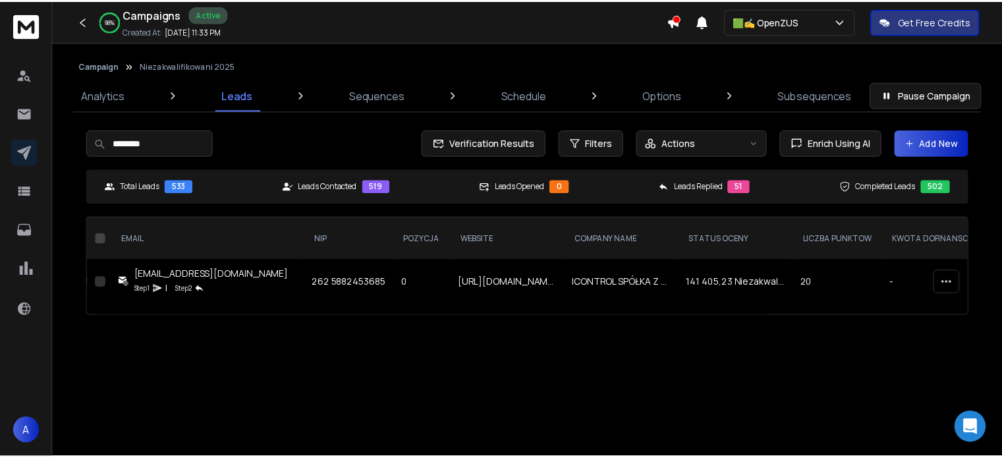
scroll to position [0, 0]
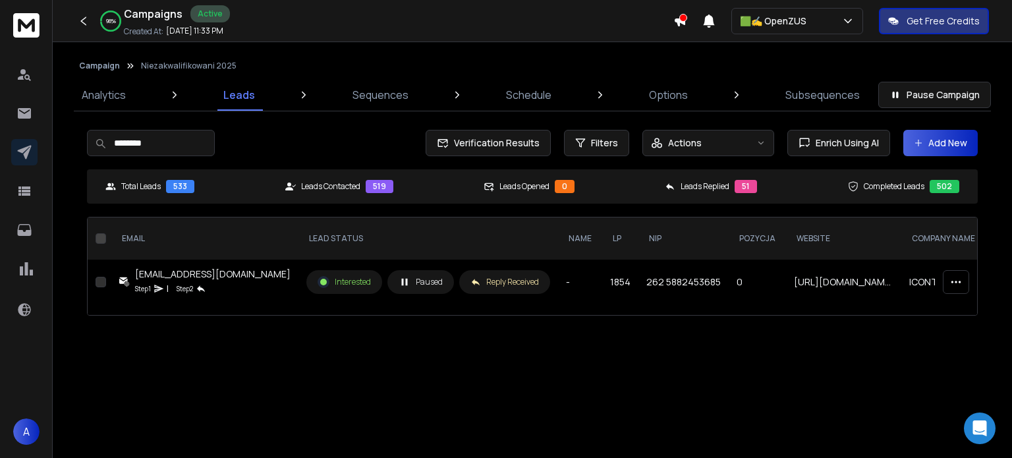
click at [951, 141] on button "Add New" at bounding box center [941, 143] width 74 height 26
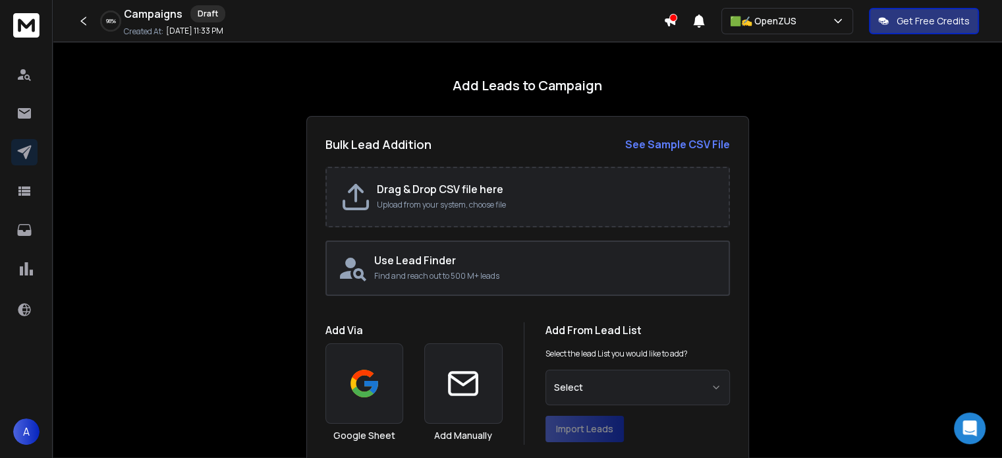
click at [841, 422] on div "Add Leads to Campaign Bulk Lead Addition See Sample CSV File Drag & Drop CSV fi…" at bounding box center [527, 270] width 675 height 388
click at [793, 422] on div "Add Leads to Campaign Bulk Lead Addition See Sample CSV File Drag & Drop CSV fi…" at bounding box center [527, 270] width 675 height 388
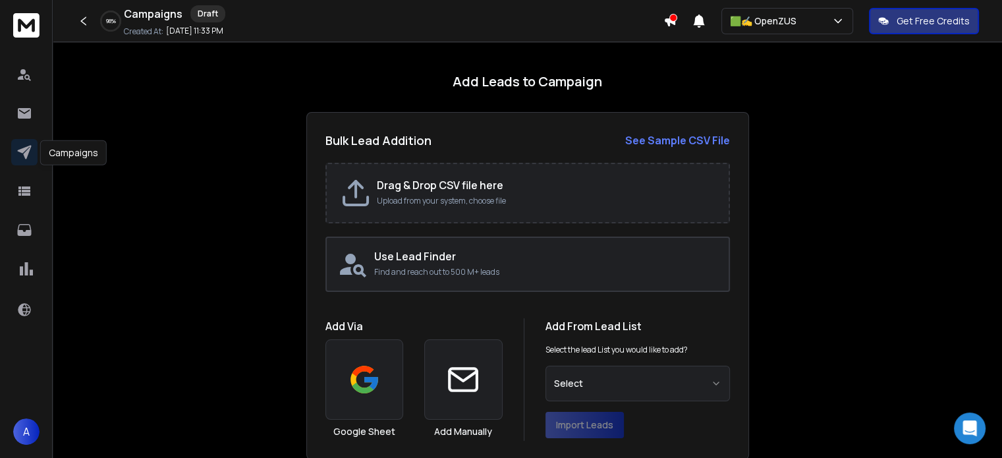
click at [24, 153] on icon at bounding box center [24, 152] width 16 height 16
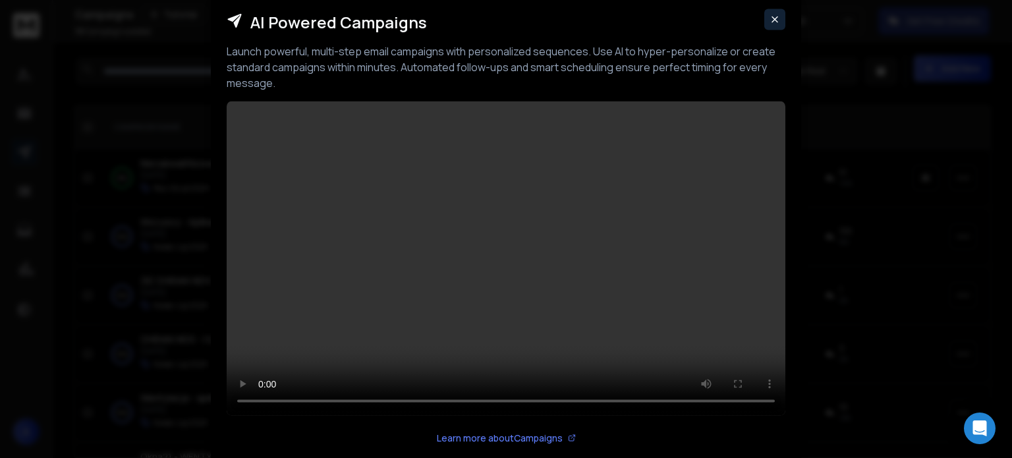
click at [775, 18] on icon at bounding box center [774, 18] width 5 height 5
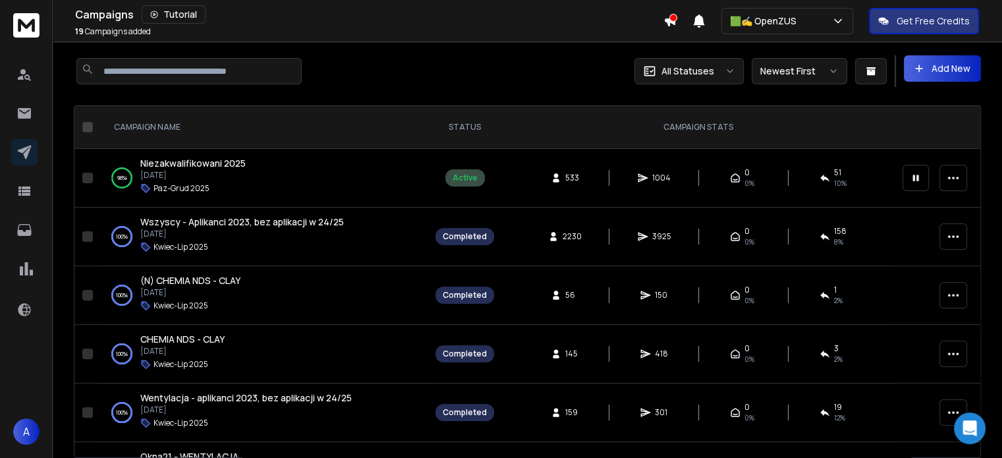
click at [137, 76] on input at bounding box center [188, 71] width 225 height 26
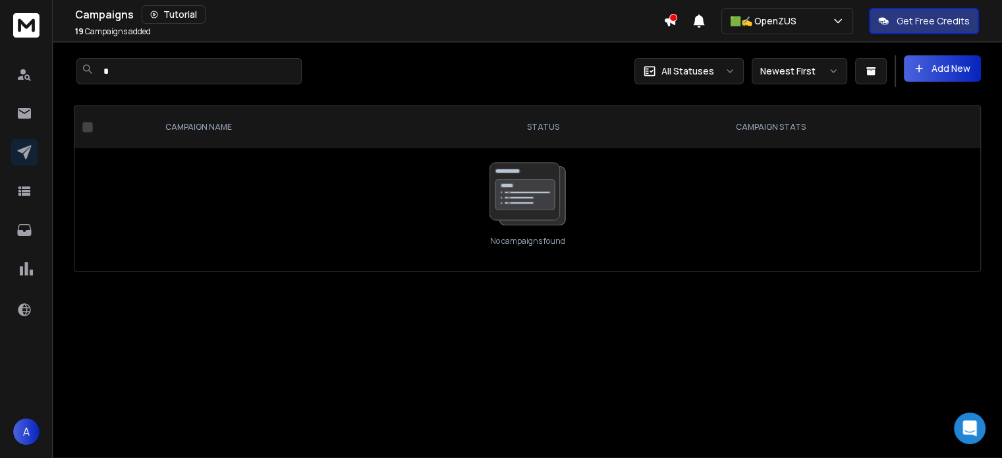
click at [166, 67] on input "*" at bounding box center [188, 71] width 225 height 26
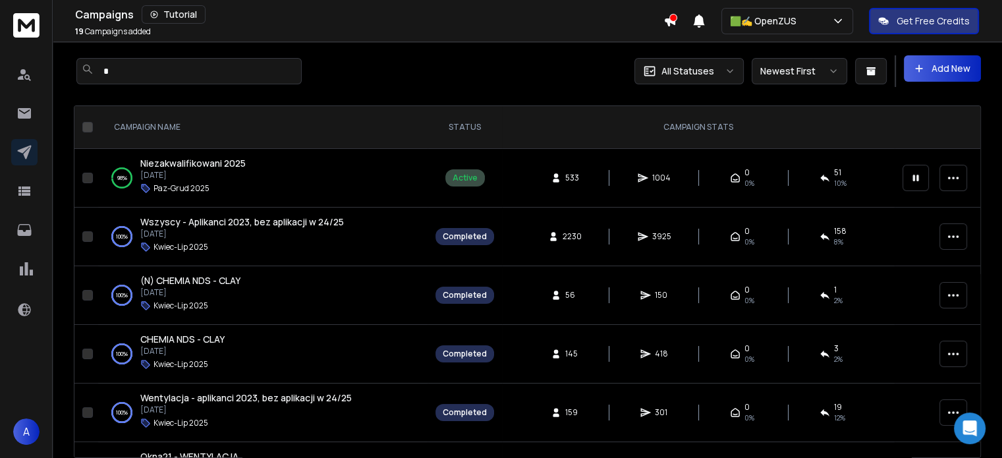
click at [166, 67] on input "*" at bounding box center [188, 71] width 225 height 26
type input "*"
click at [192, 162] on span "Niezakwalifikowani 2025" at bounding box center [192, 163] width 105 height 13
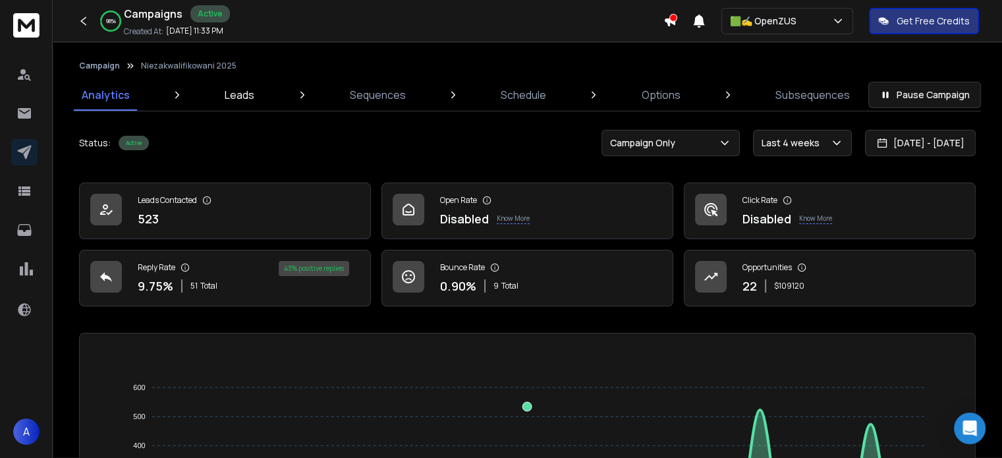
click at [244, 98] on p "Leads" at bounding box center [240, 95] width 30 height 16
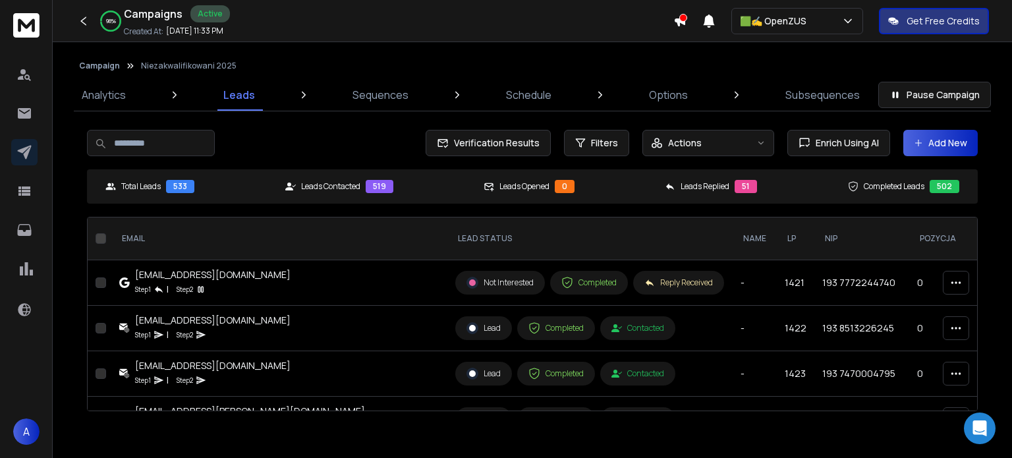
click at [145, 146] on input at bounding box center [151, 143] width 128 height 26
type input "********"
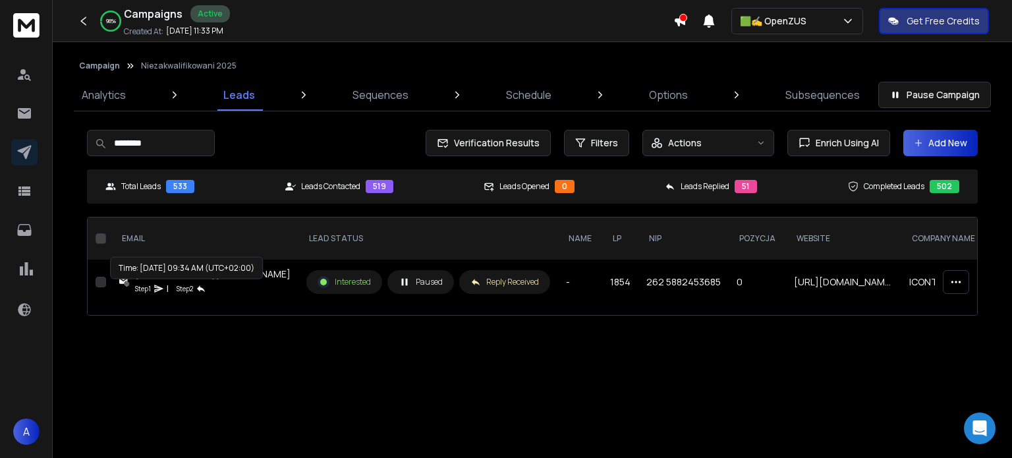
click at [206, 299] on td "[EMAIL_ADDRESS][DOMAIN_NAME] Step 1 | Step 2" at bounding box center [204, 282] width 187 height 45
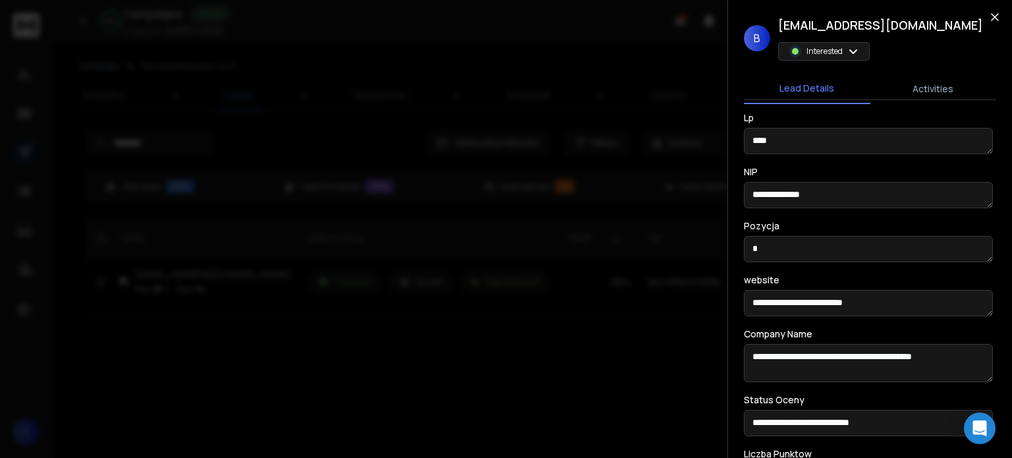
click at [992, 16] on icon "button" at bounding box center [995, 17] width 7 height 7
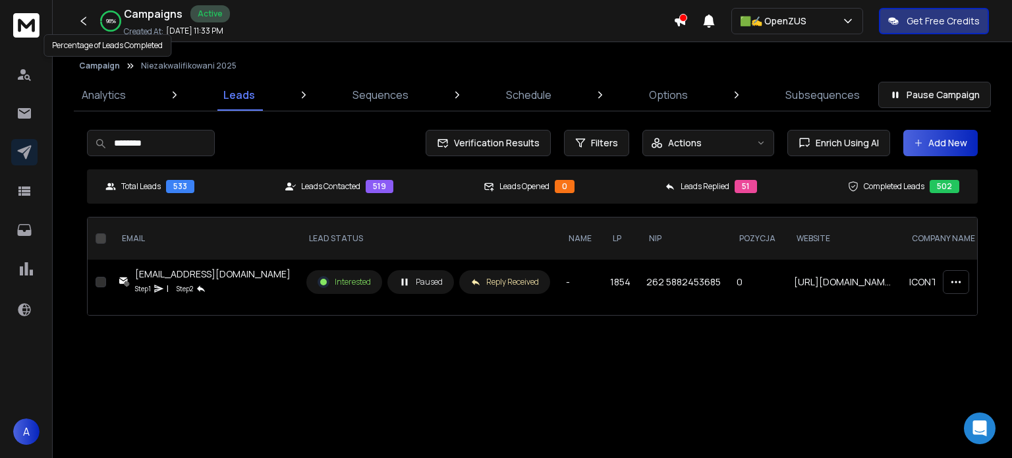
click at [35, 32] on icon at bounding box center [26, 25] width 26 height 24
